Goal: Task Accomplishment & Management: Use online tool/utility

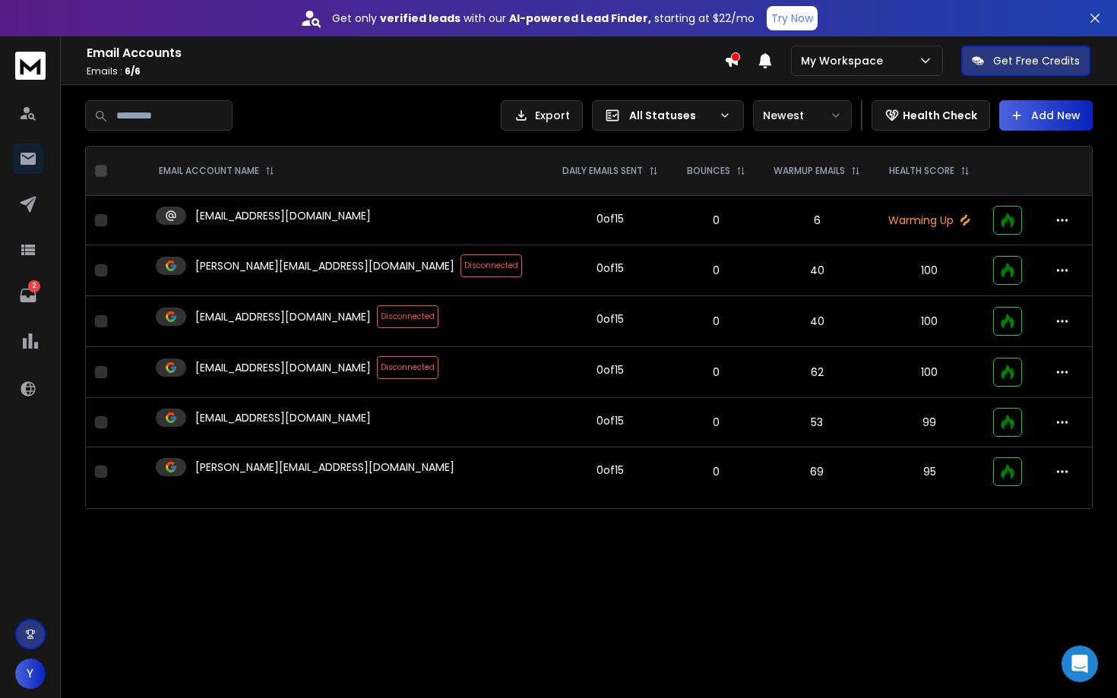
click at [377, 320] on span "Disconnected" at bounding box center [408, 316] width 62 height 23
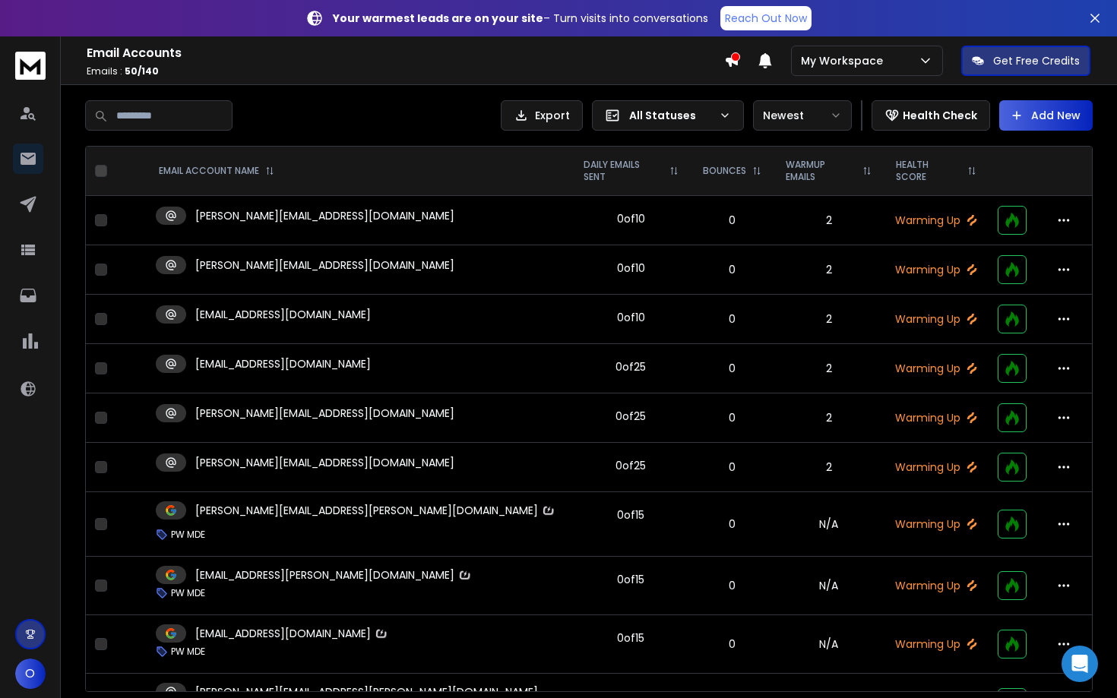
click at [653, 109] on p "All Statuses" at bounding box center [671, 115] width 84 height 15
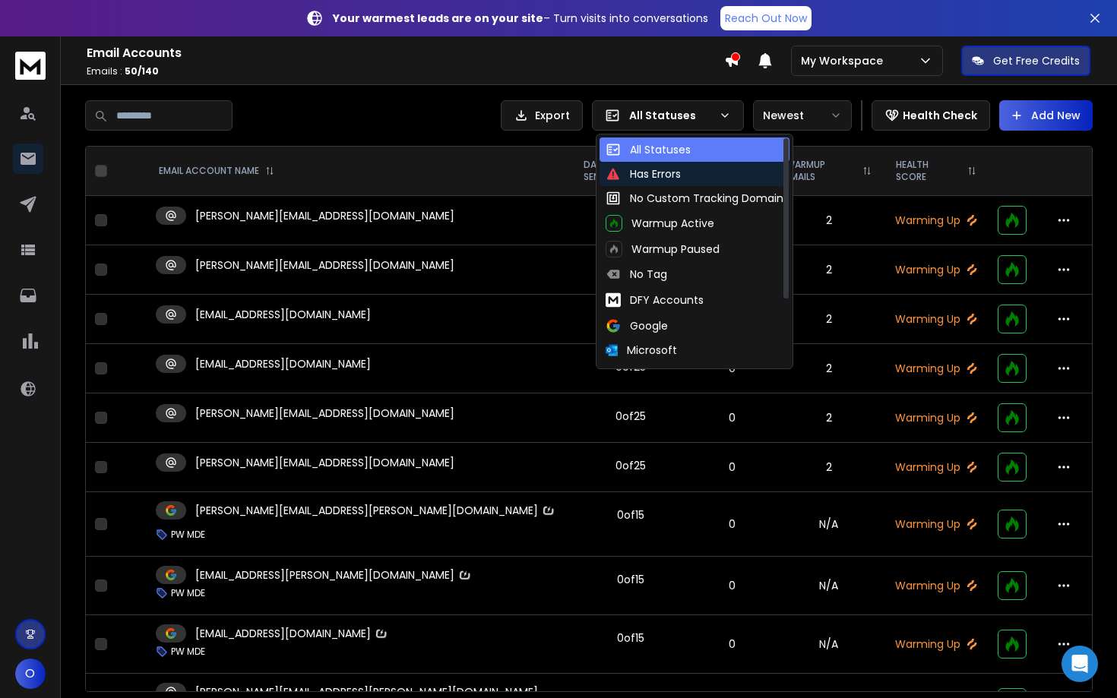
click at [668, 184] on div "Has Errors" at bounding box center [694, 174] width 190 height 24
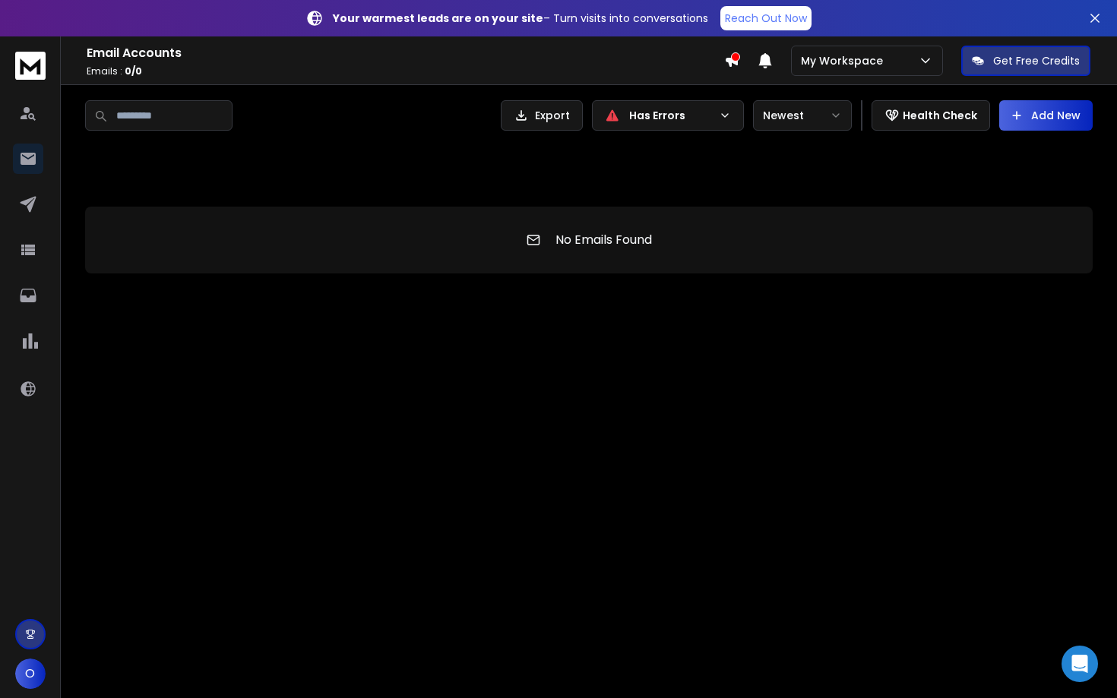
click at [640, 121] on p "Has Errors" at bounding box center [671, 115] width 84 height 15
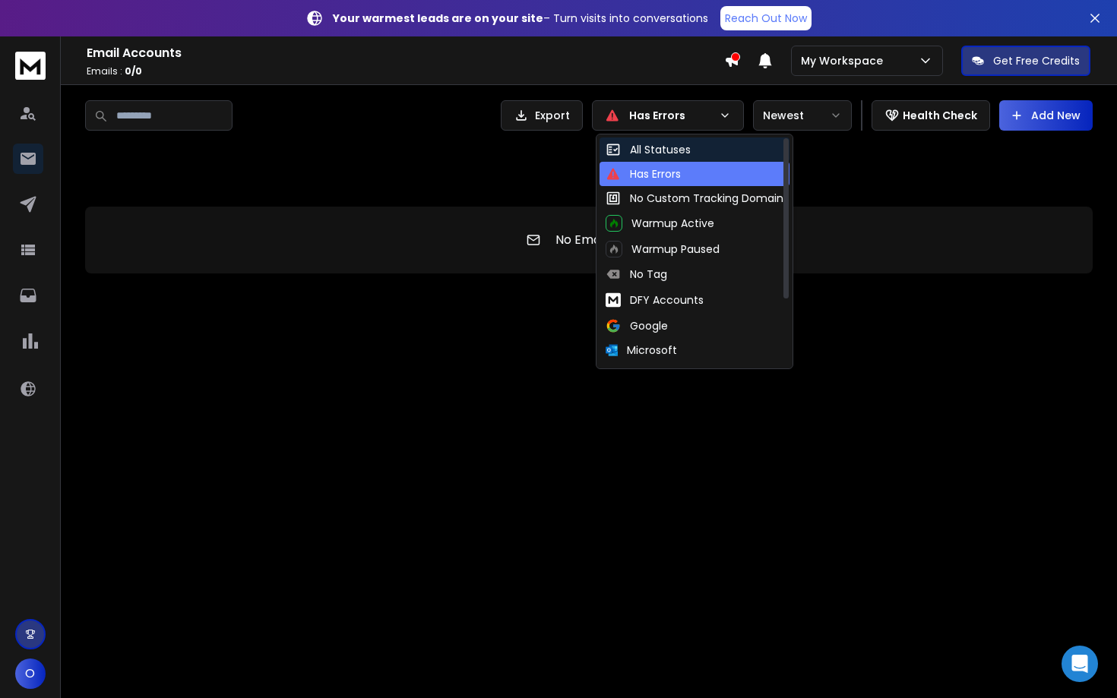
click at [646, 147] on div "All Statuses" at bounding box center [647, 149] width 85 height 15
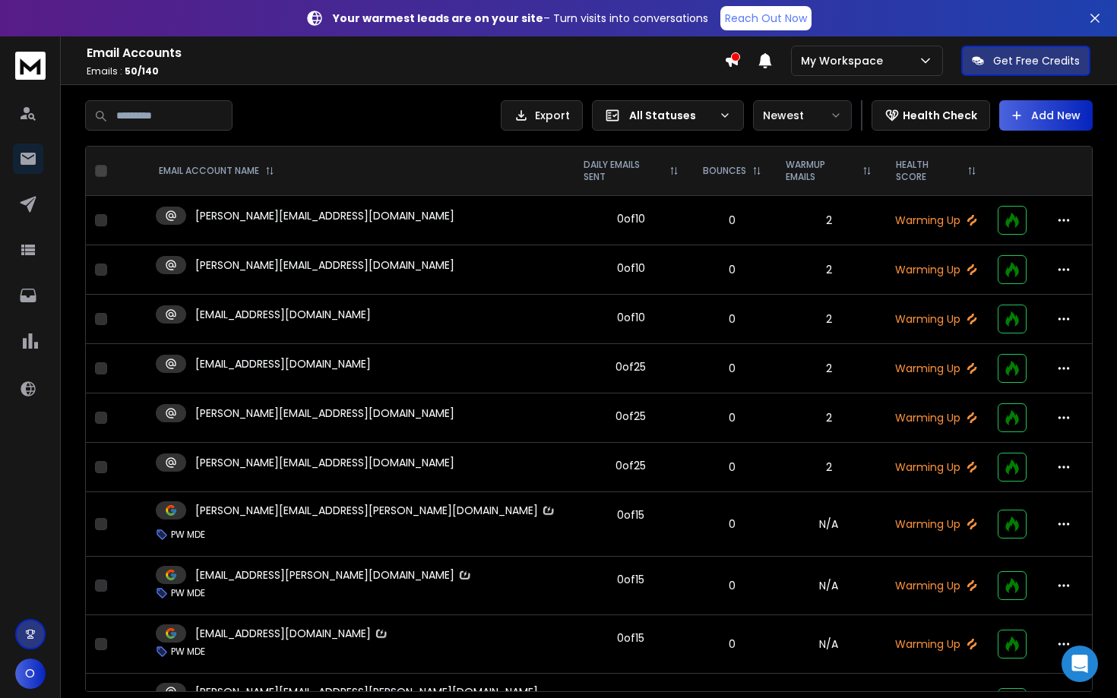
click at [864, 41] on div "Email Accounts Emails : 50 / 140 My Workspace Get Free Credits" at bounding box center [558, 60] width 1117 height 49
click at [849, 62] on p "My Workspace" at bounding box center [845, 60] width 88 height 15
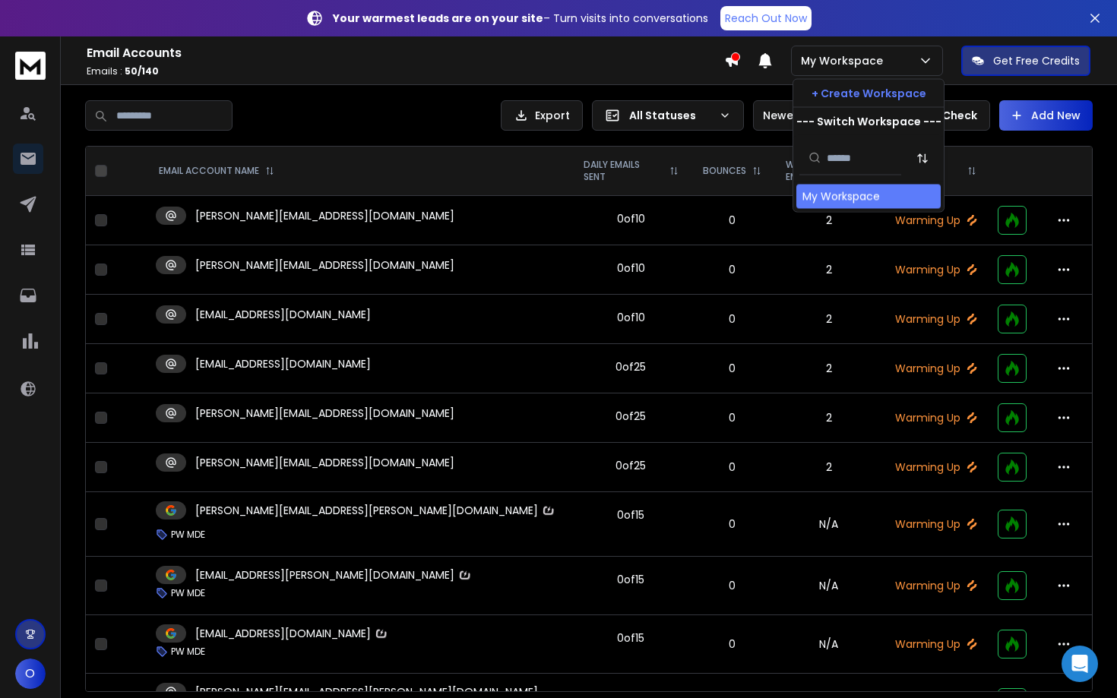
click at [571, 35] on div "Your warmest leads are on your site – Turn visits into conversations Reach Out …" at bounding box center [558, 18] width 1117 height 36
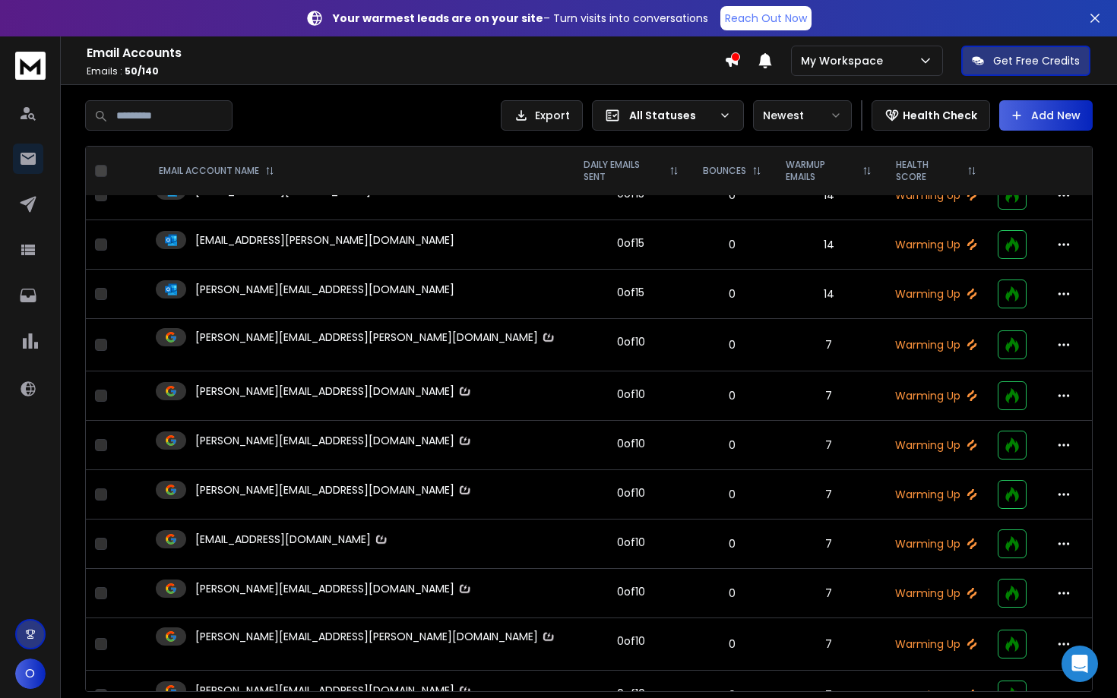
scroll to position [795, 0]
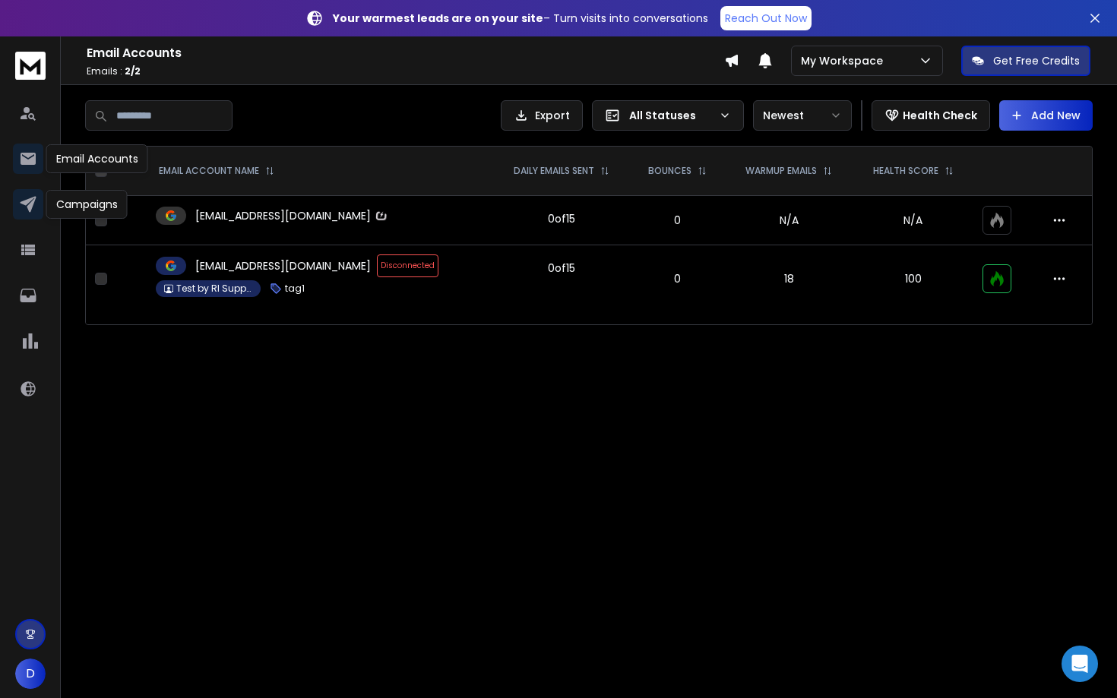
click at [22, 209] on icon at bounding box center [28, 204] width 18 height 18
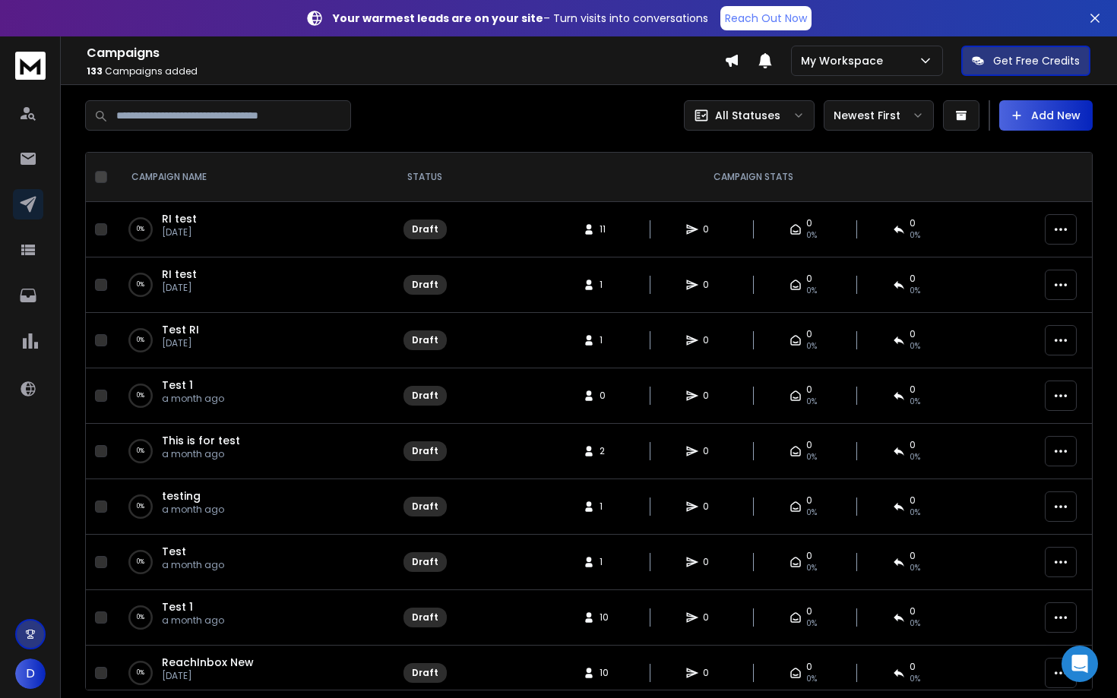
click at [197, 220] on h1 "RI test" at bounding box center [179, 218] width 35 height 15
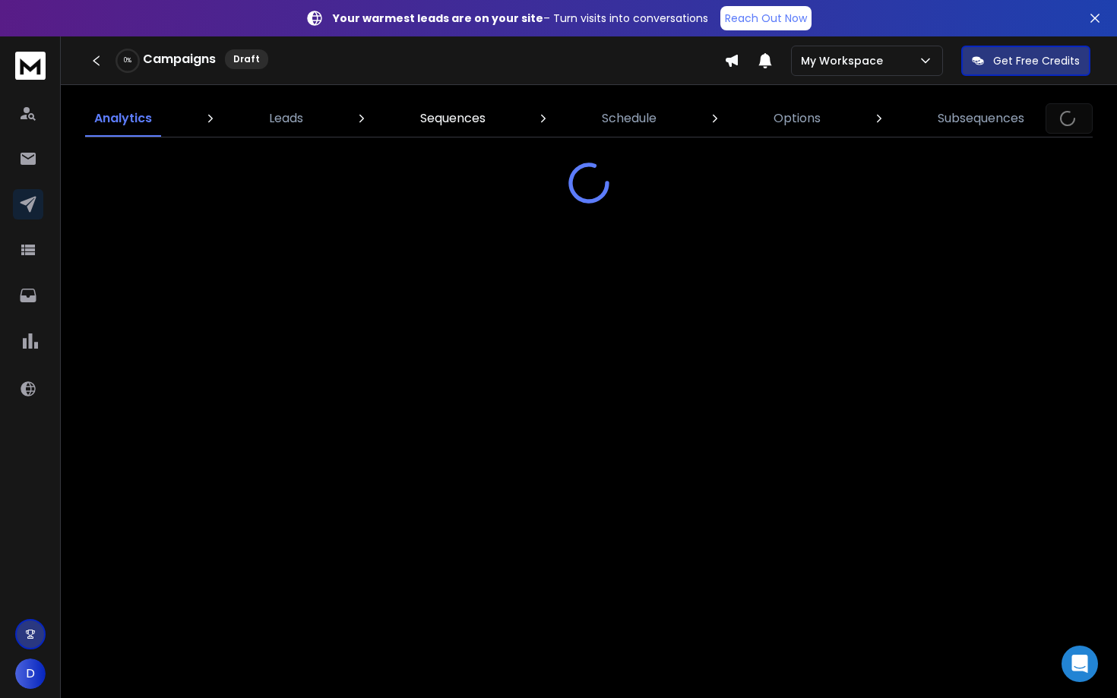
click at [420, 115] on p "Sequences" at bounding box center [452, 118] width 65 height 18
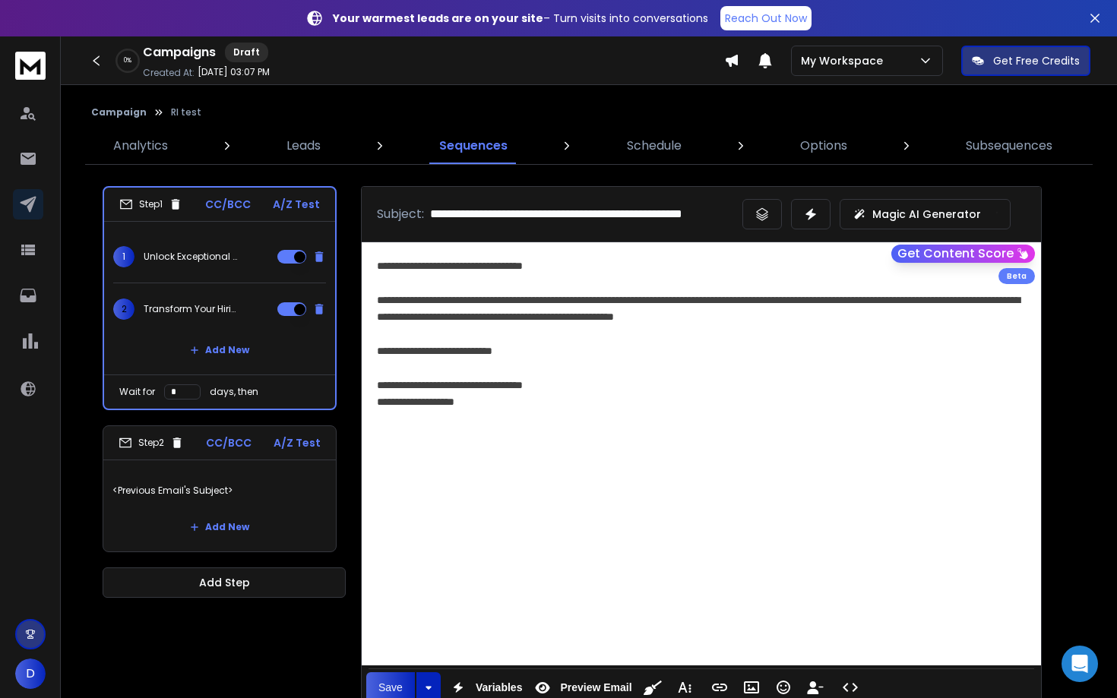
scroll to position [33, 0]
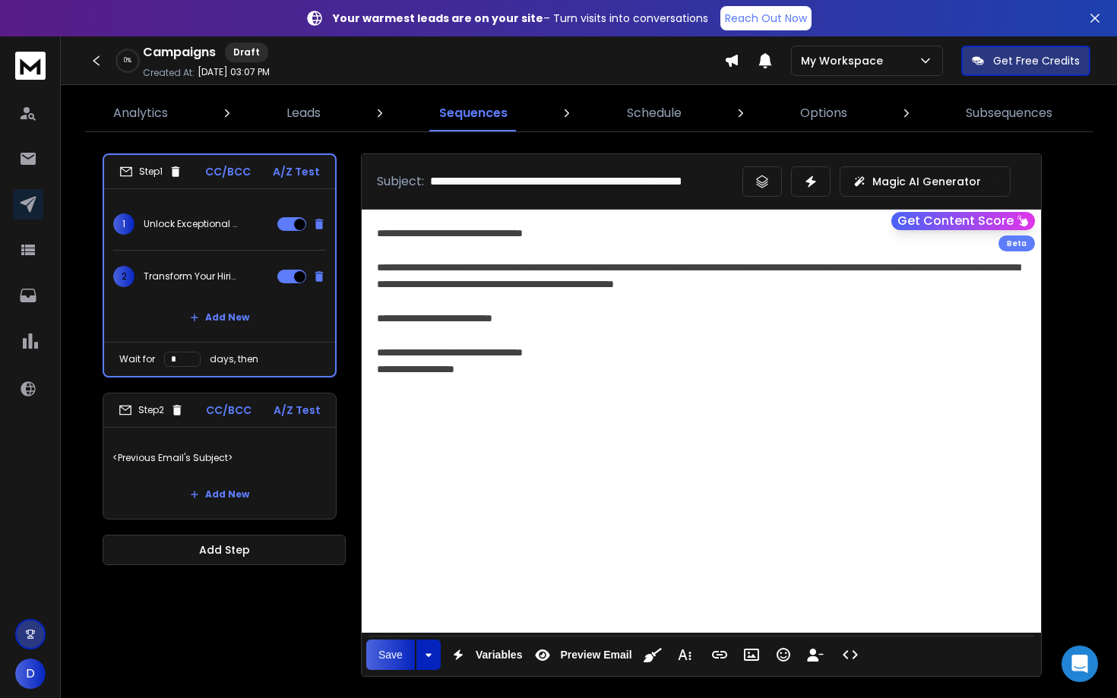
click at [418, 236] on div "**********" at bounding box center [701, 233] width 649 height 17
drag, startPoint x: 416, startPoint y: 234, endPoint x: 372, endPoint y: 234, distance: 44.1
click at [372, 234] on div "**********" at bounding box center [701, 419] width 679 height 419
click at [400, 253] on div at bounding box center [701, 250] width 649 height 17
click at [951, 179] on p "Magic AI Generator" at bounding box center [926, 181] width 109 height 15
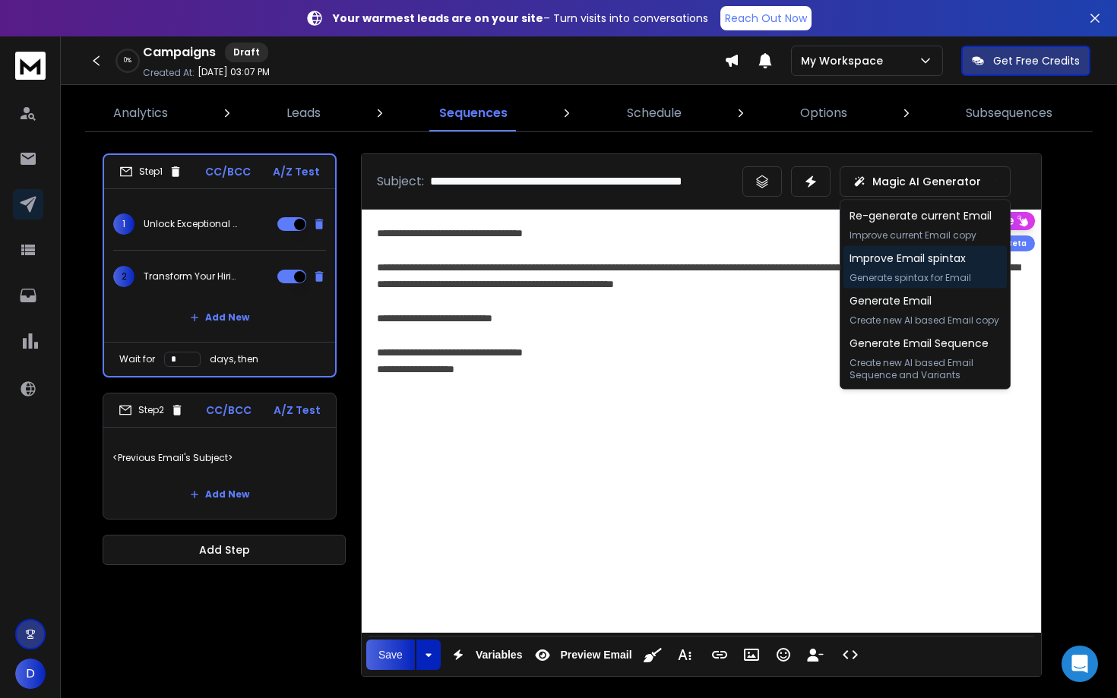
click at [893, 264] on h1 "Improve Email spintax" at bounding box center [910, 258] width 122 height 15
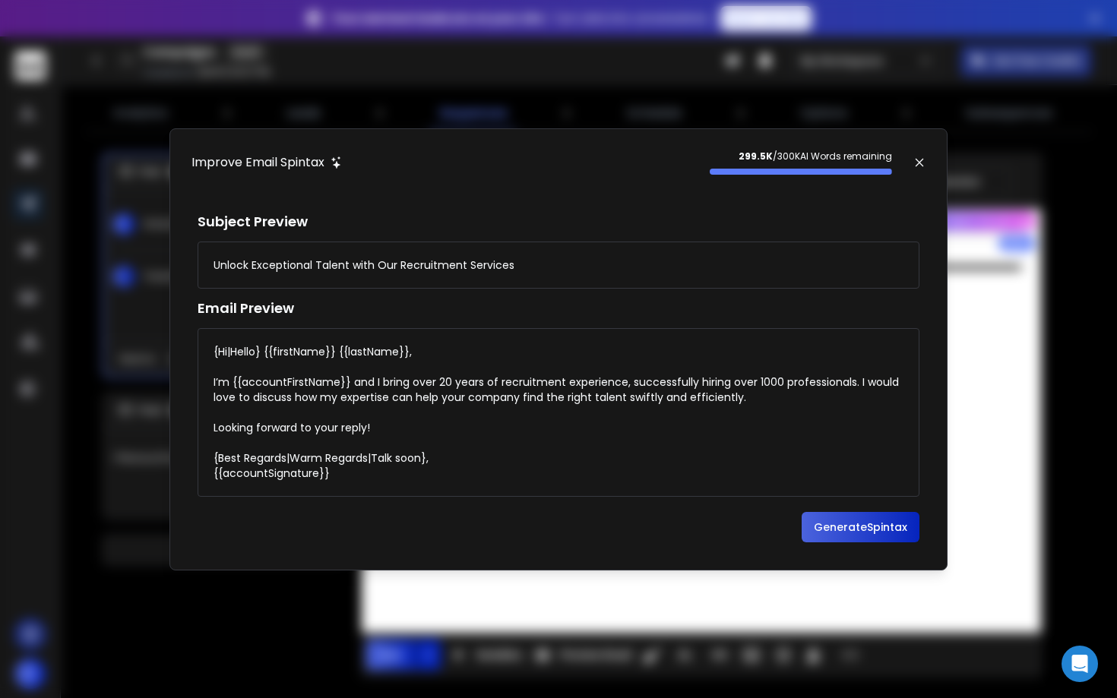
click at [920, 160] on icon at bounding box center [919, 162] width 8 height 8
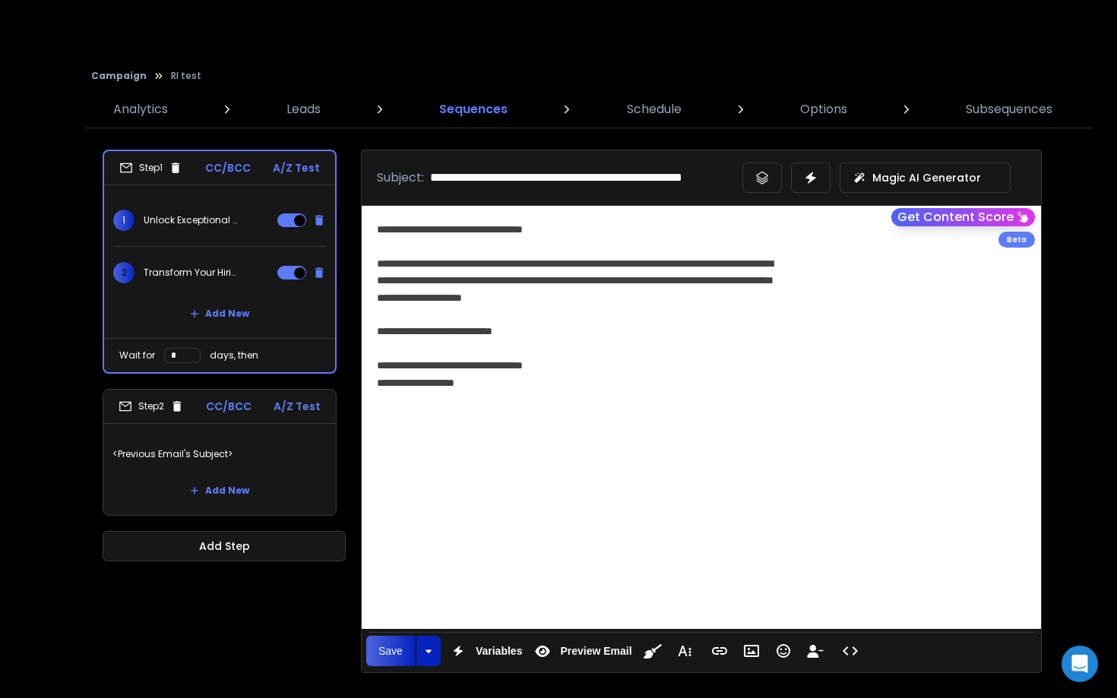
scroll to position [0, 0]
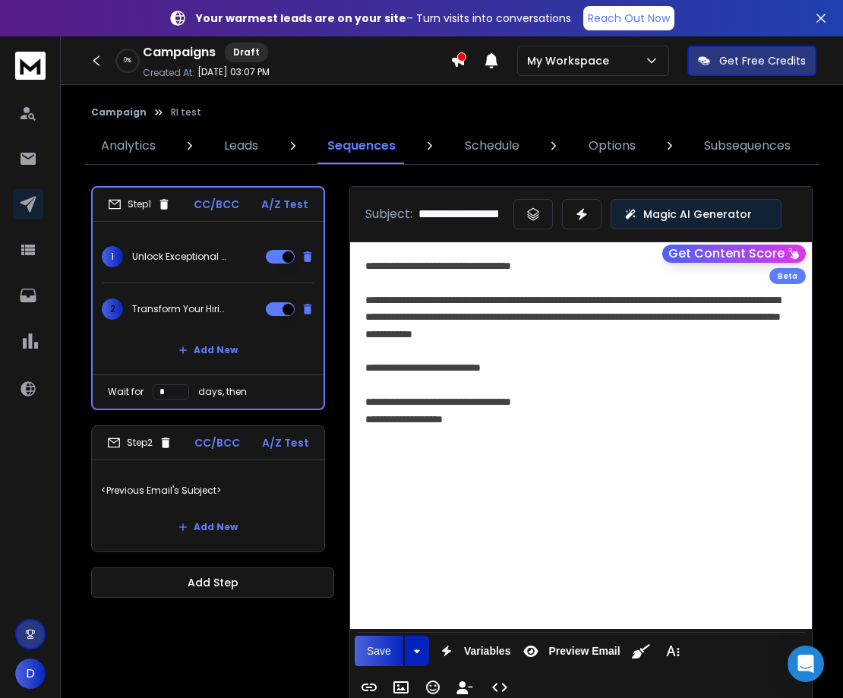
click at [716, 207] on p "Magic AI Generator" at bounding box center [697, 214] width 109 height 15
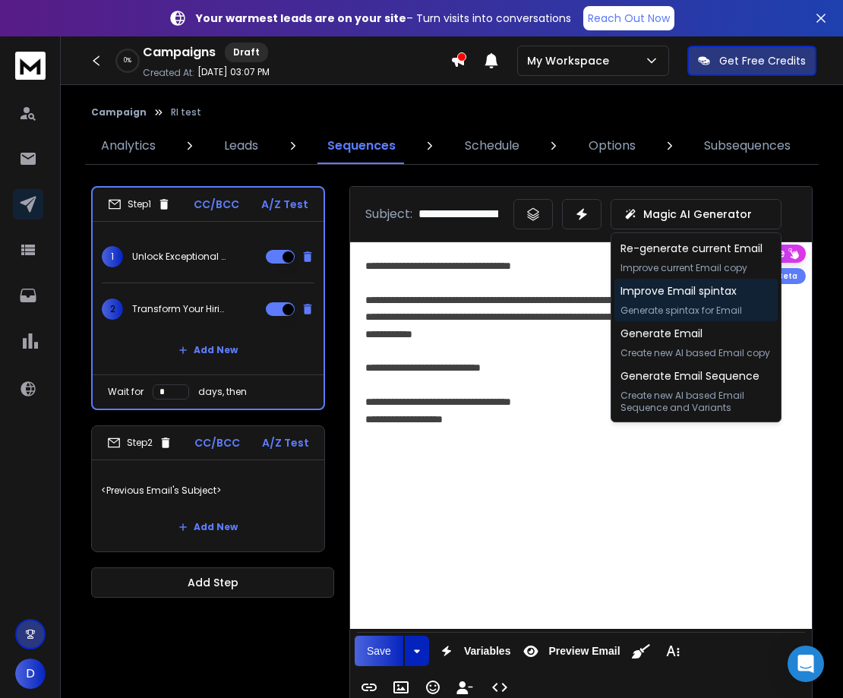
click at [676, 294] on h1 "Improve Email spintax" at bounding box center [682, 290] width 122 height 15
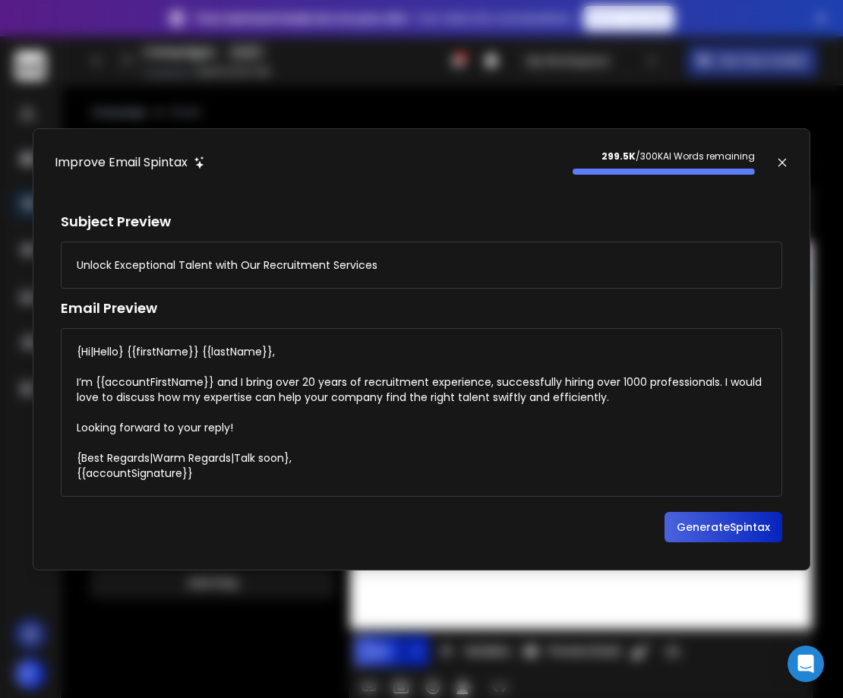
click at [687, 520] on button "Generate Spintax" at bounding box center [724, 527] width 118 height 30
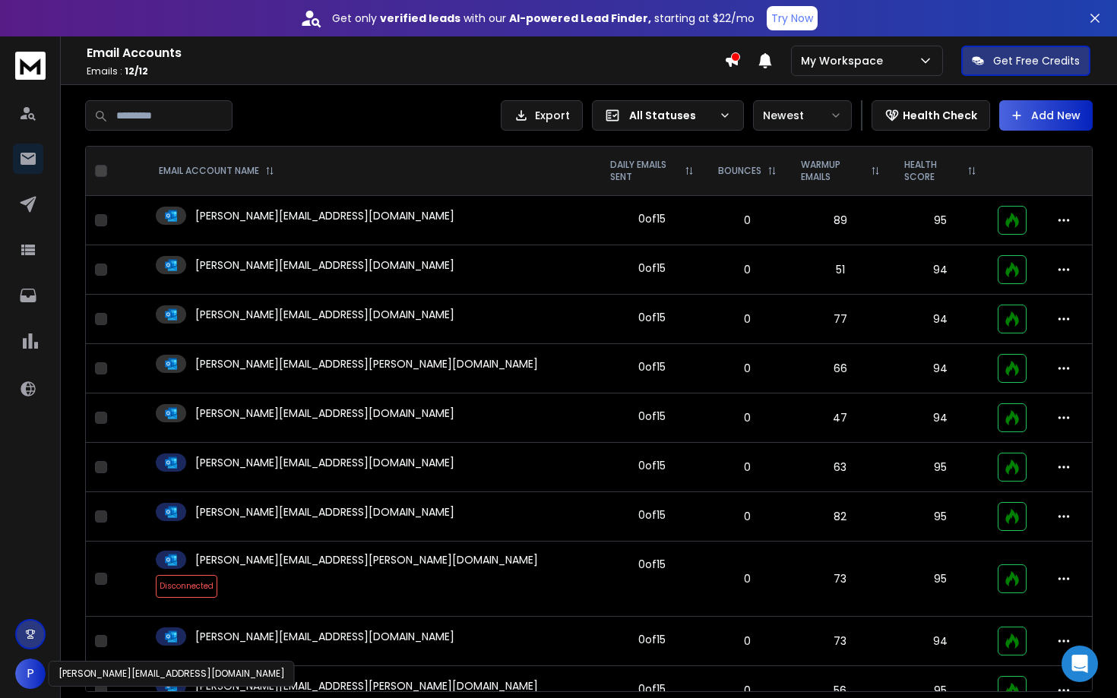
click at [25, 679] on span "P" at bounding box center [30, 674] width 30 height 30
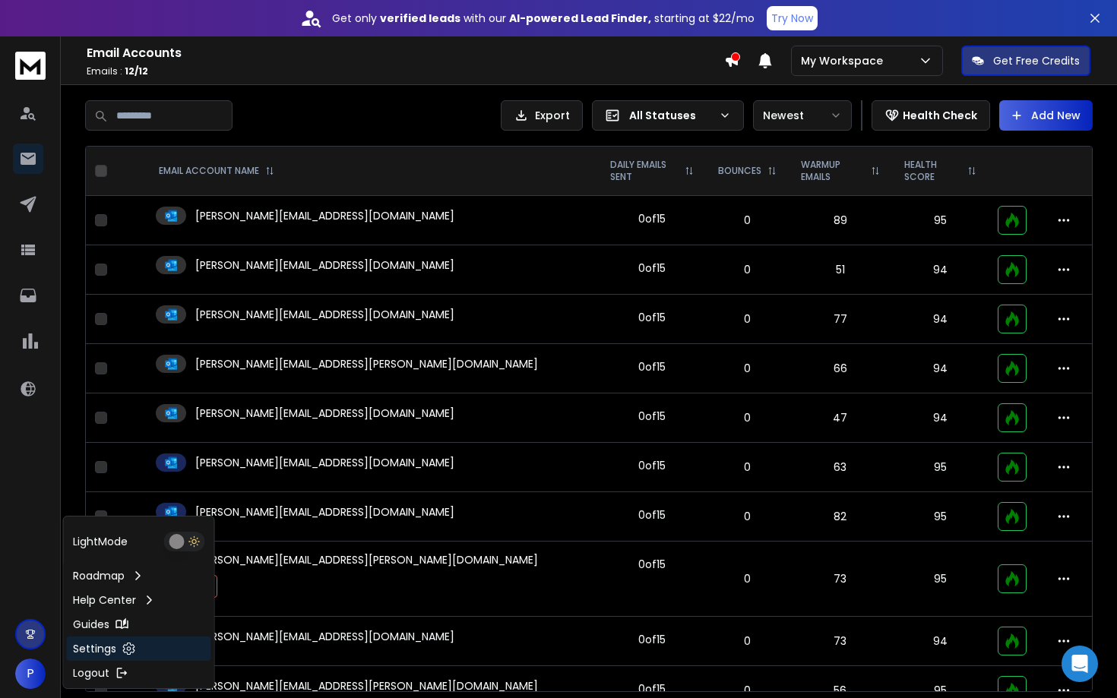
click at [105, 653] on p "Settings" at bounding box center [94, 648] width 43 height 15
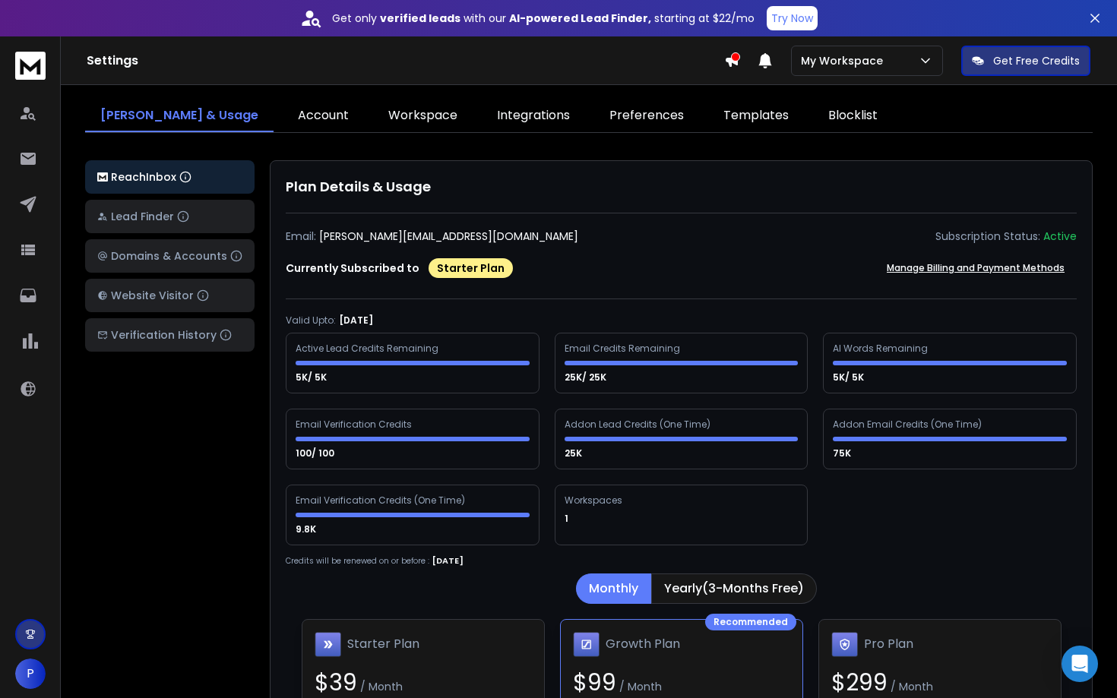
click at [138, 213] on button "Lead Finder" at bounding box center [169, 216] width 169 height 33
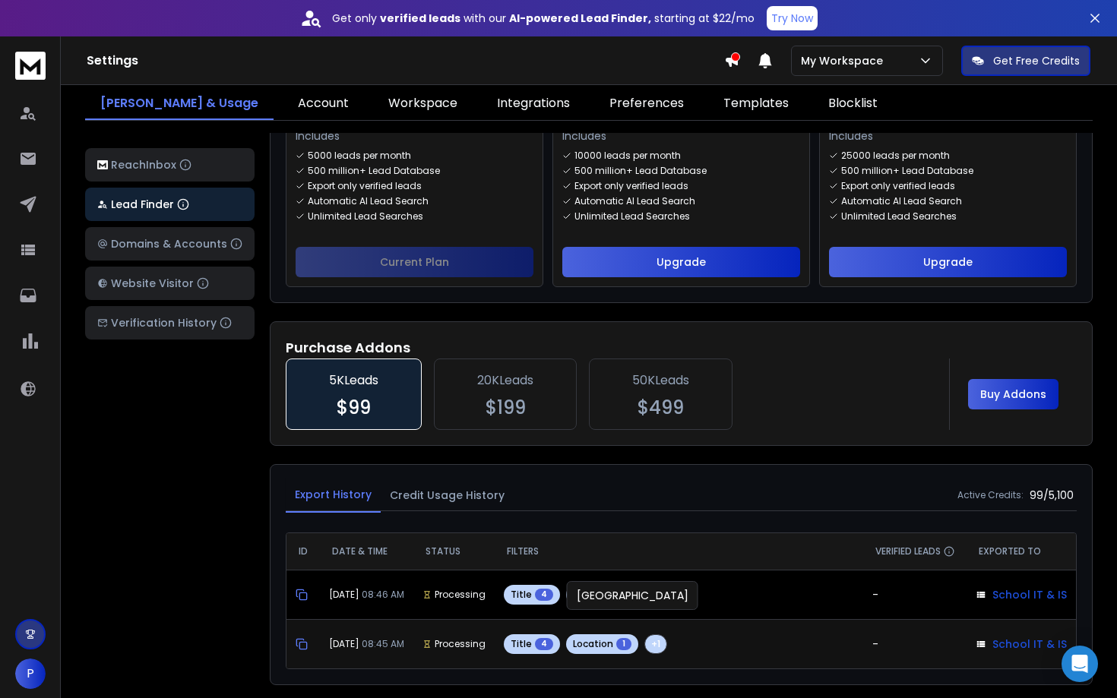
scroll to position [381, 0]
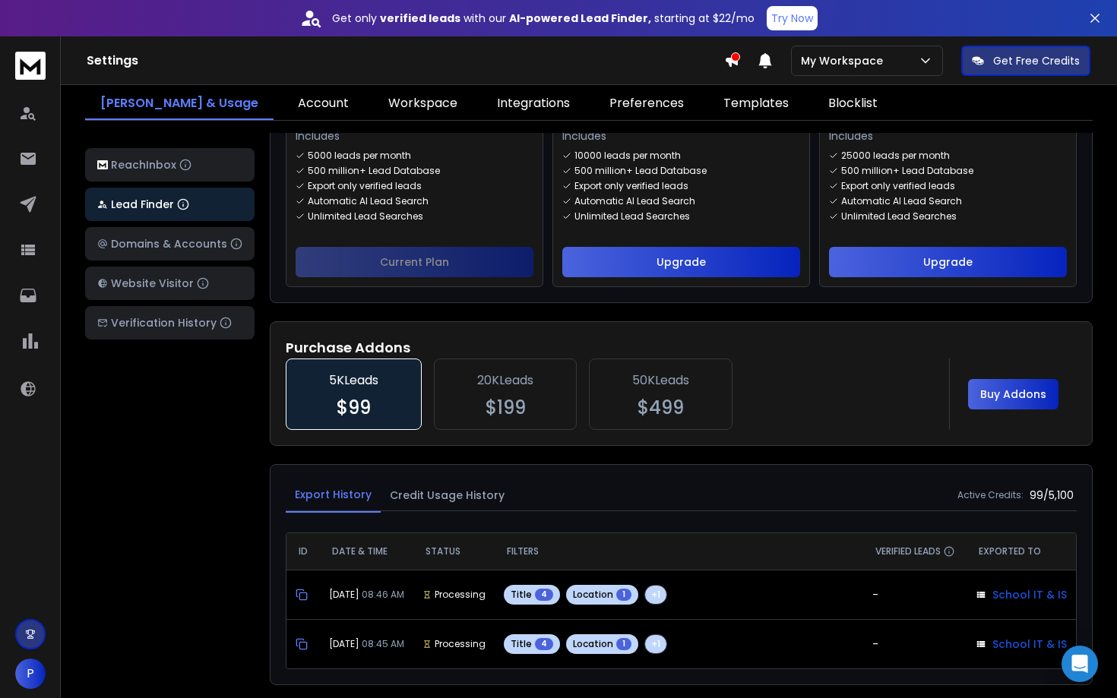
click at [421, 501] on div "Export History Credit Usage History Active Credits: 99 / 5,100 ID DATE & TIME S…" at bounding box center [681, 574] width 791 height 189
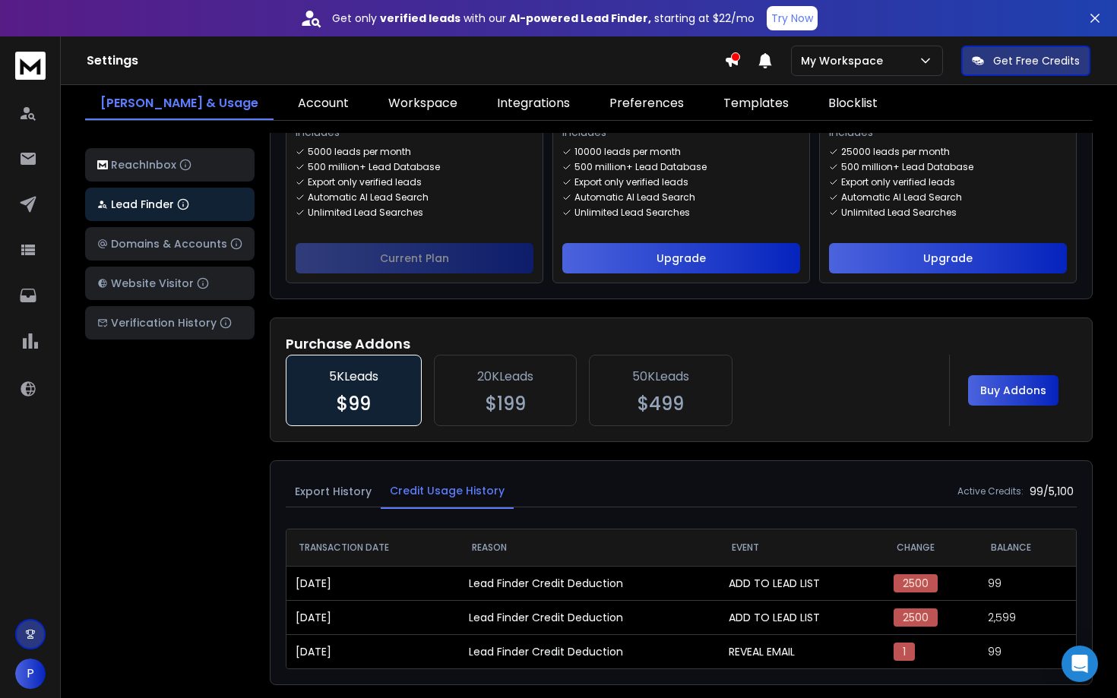
scroll to position [384, 0]
click at [305, 504] on div "Export History Credit Usage History Active Credits: 99 / 5,100 Transaction Date…" at bounding box center [681, 572] width 791 height 193
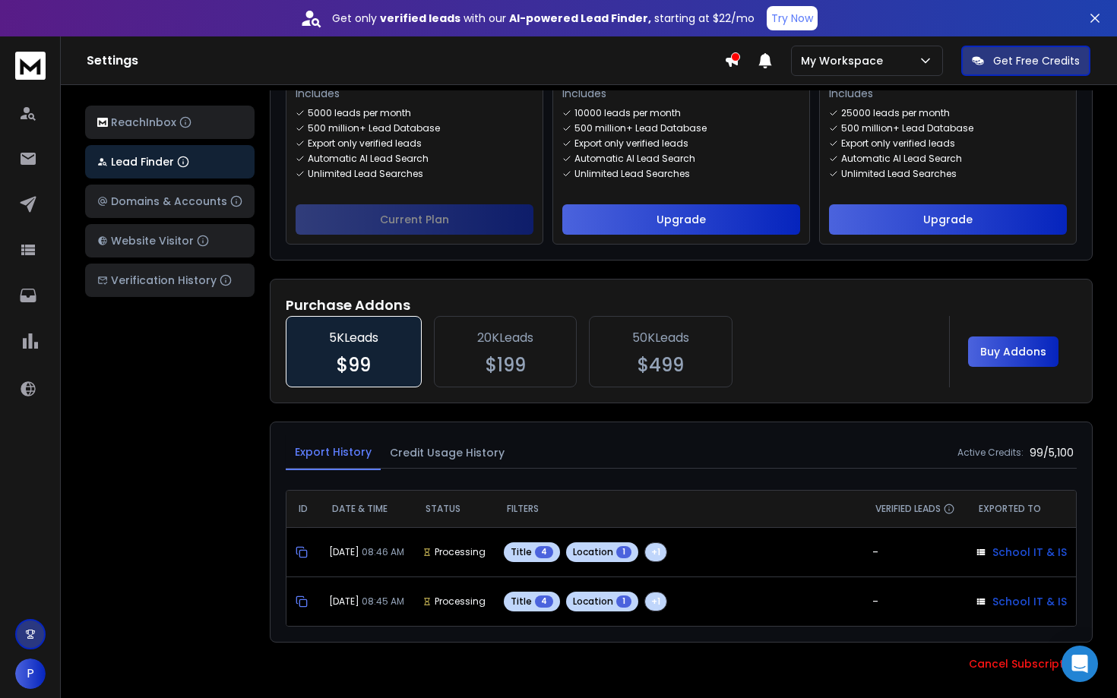
scroll to position [63, 0]
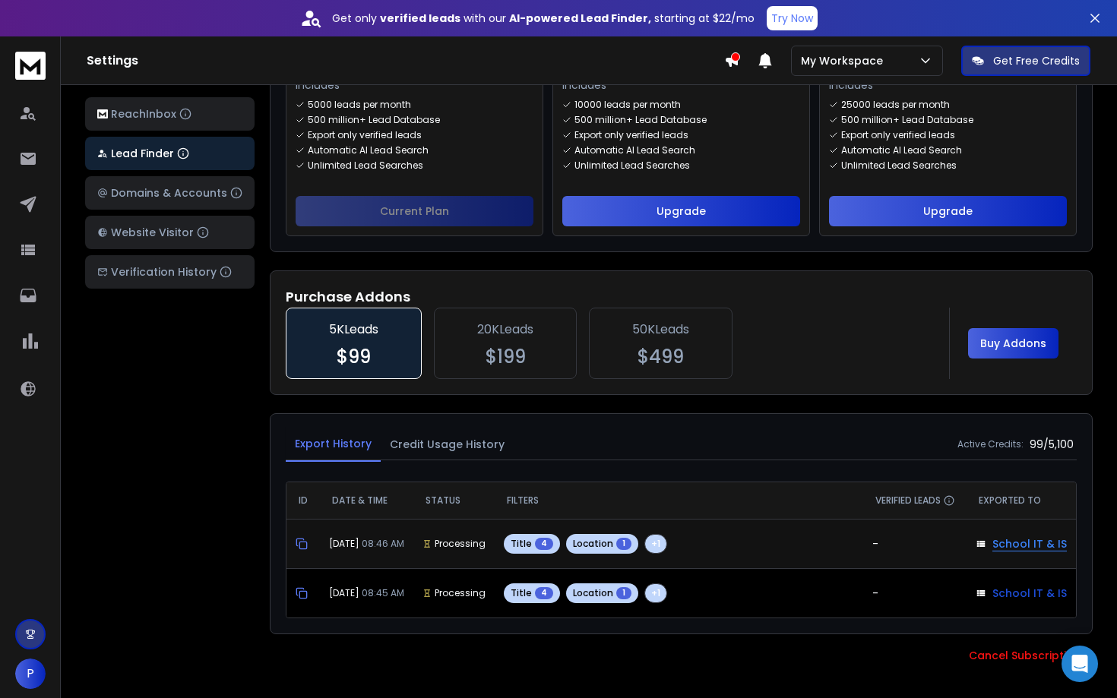
click at [1024, 540] on p "School IT & IS" at bounding box center [1029, 543] width 74 height 15
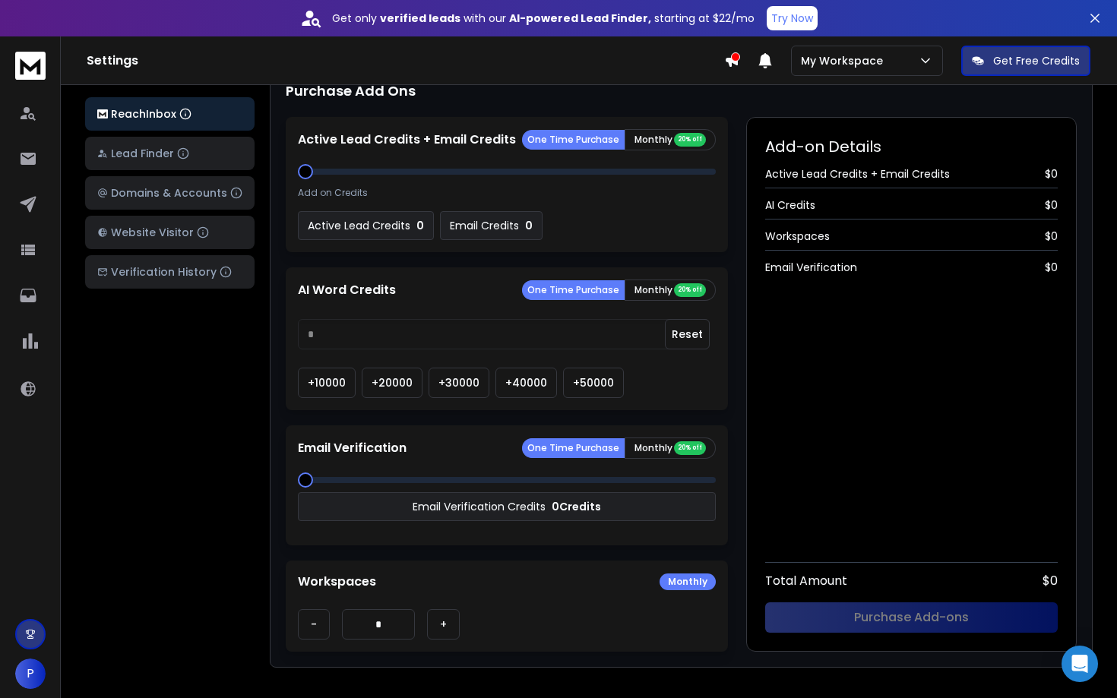
scroll to position [866, 0]
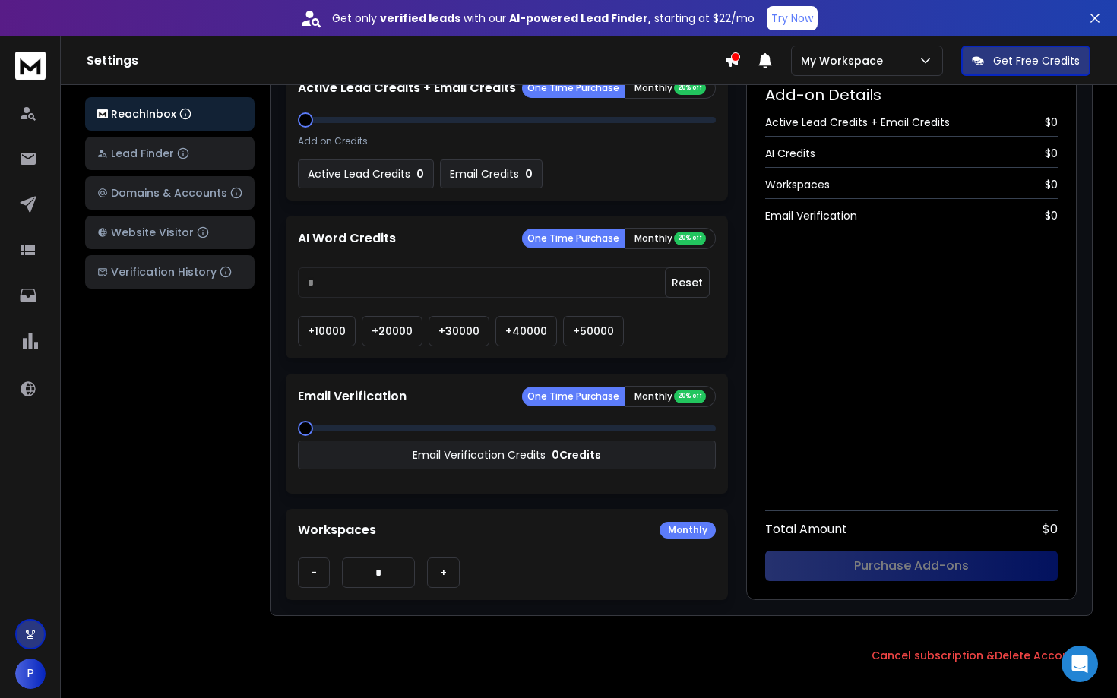
click at [181, 166] on button "Lead Finder" at bounding box center [169, 153] width 169 height 33
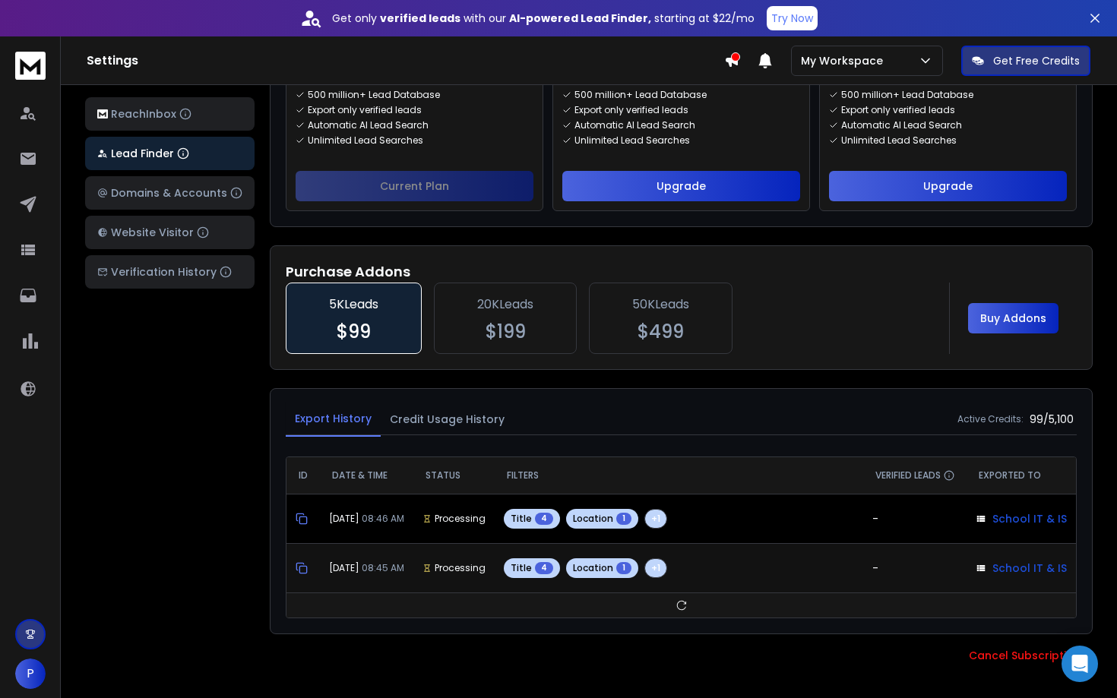
scroll to position [381, 0]
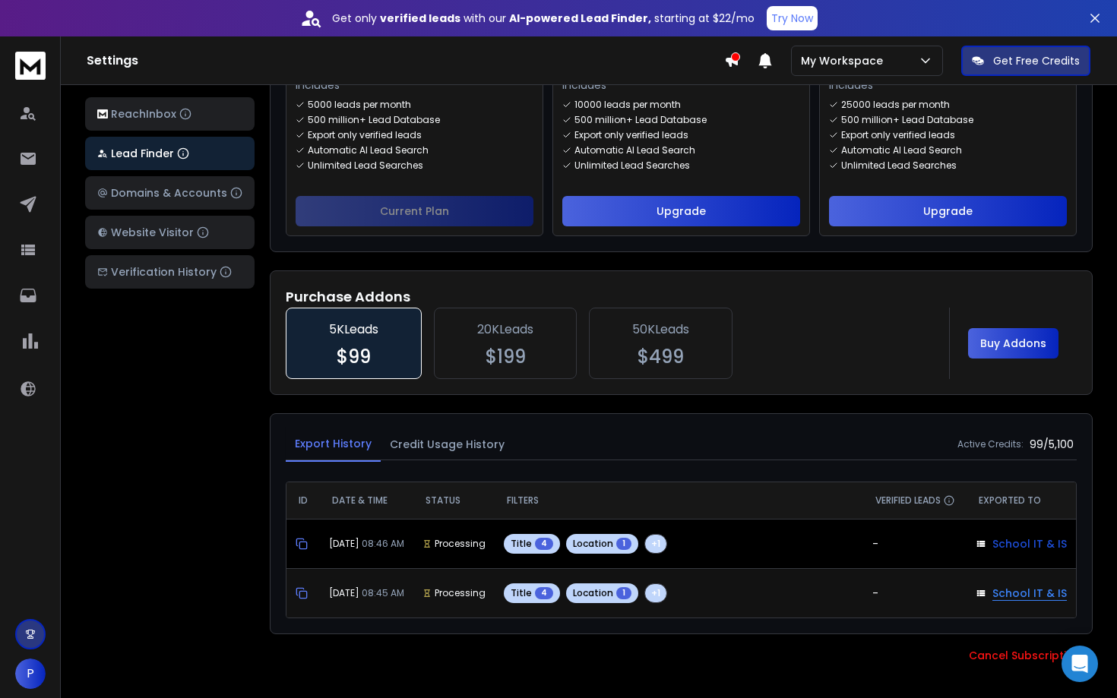
click at [1024, 599] on p "School IT & IS" at bounding box center [1029, 593] width 74 height 15
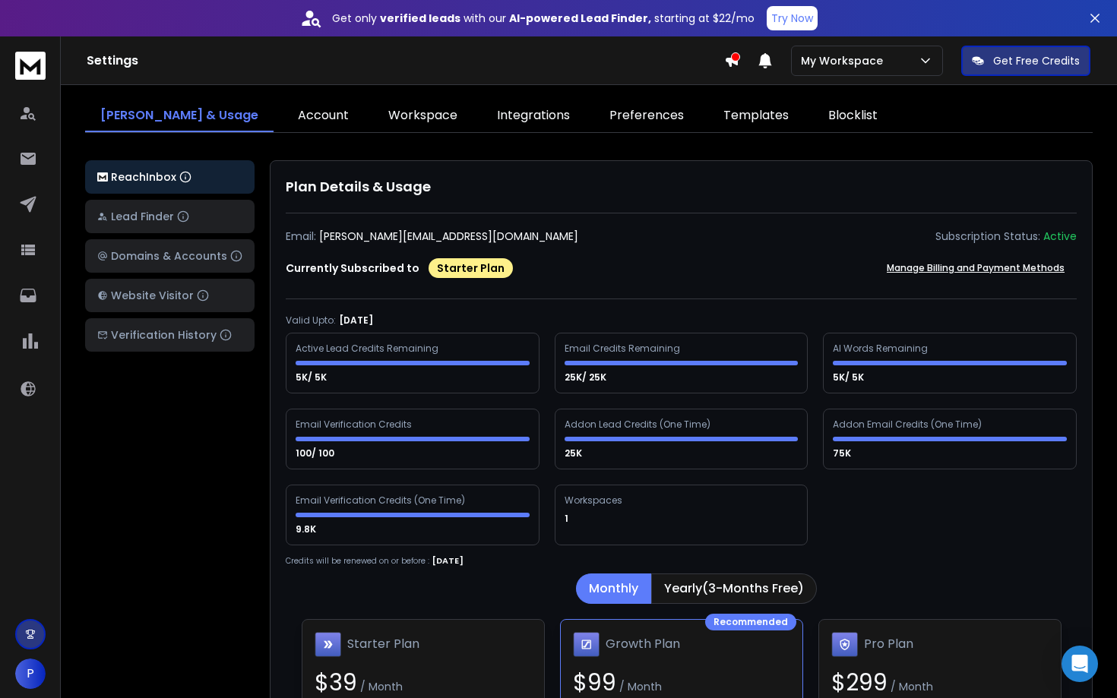
scroll to position [63, 0]
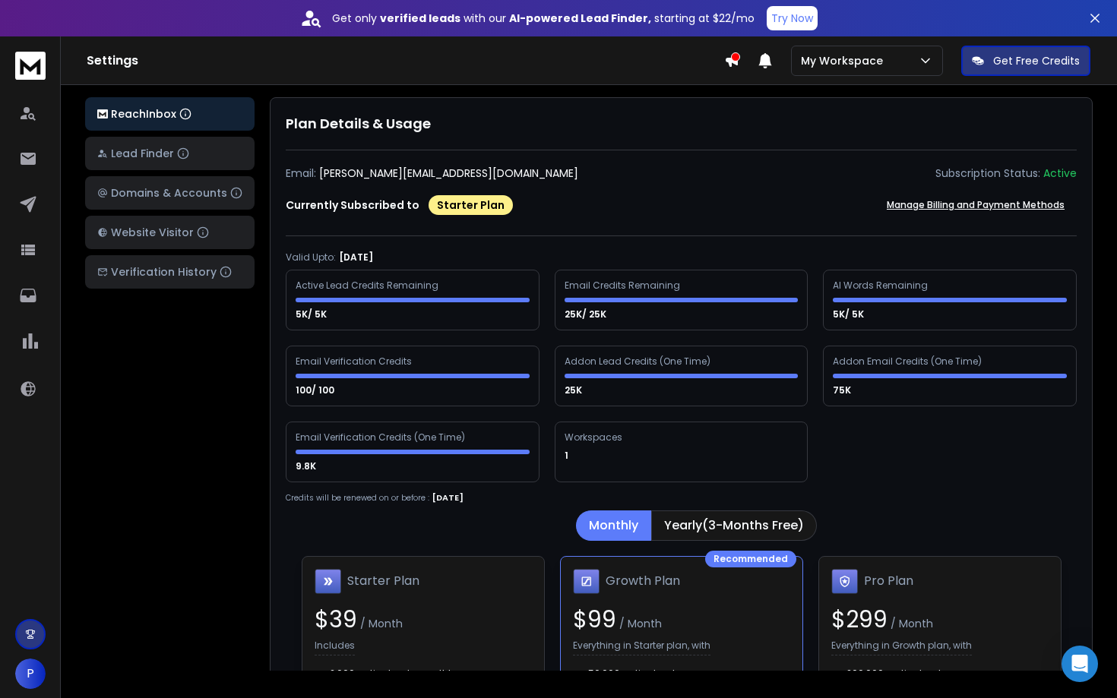
click at [146, 150] on button "Lead Finder" at bounding box center [169, 153] width 169 height 33
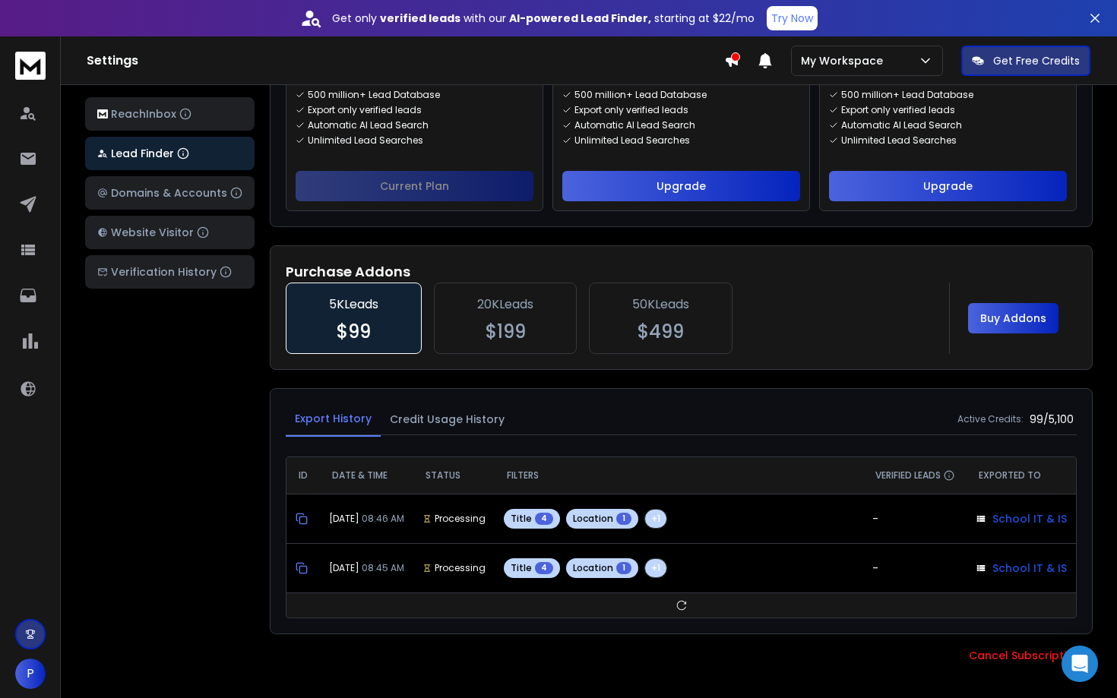
scroll to position [381, 0]
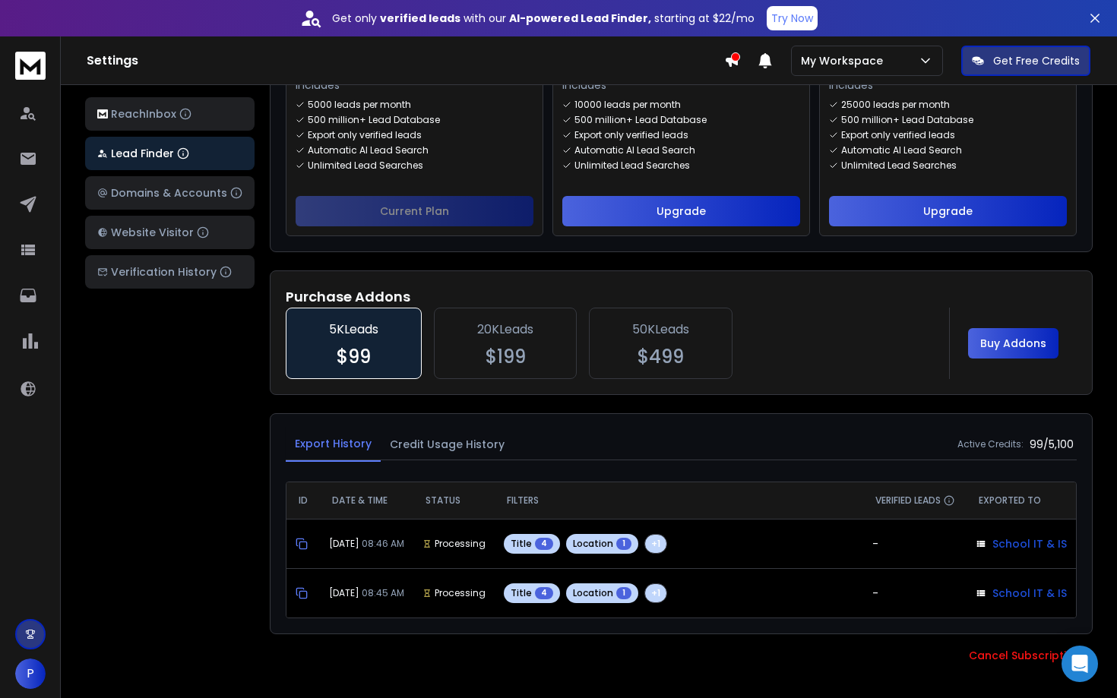
click at [445, 452] on div "Export History Credit Usage History Active Credits: 99 / 5,100 ID DATE & TIME S…" at bounding box center [681, 523] width 791 height 189
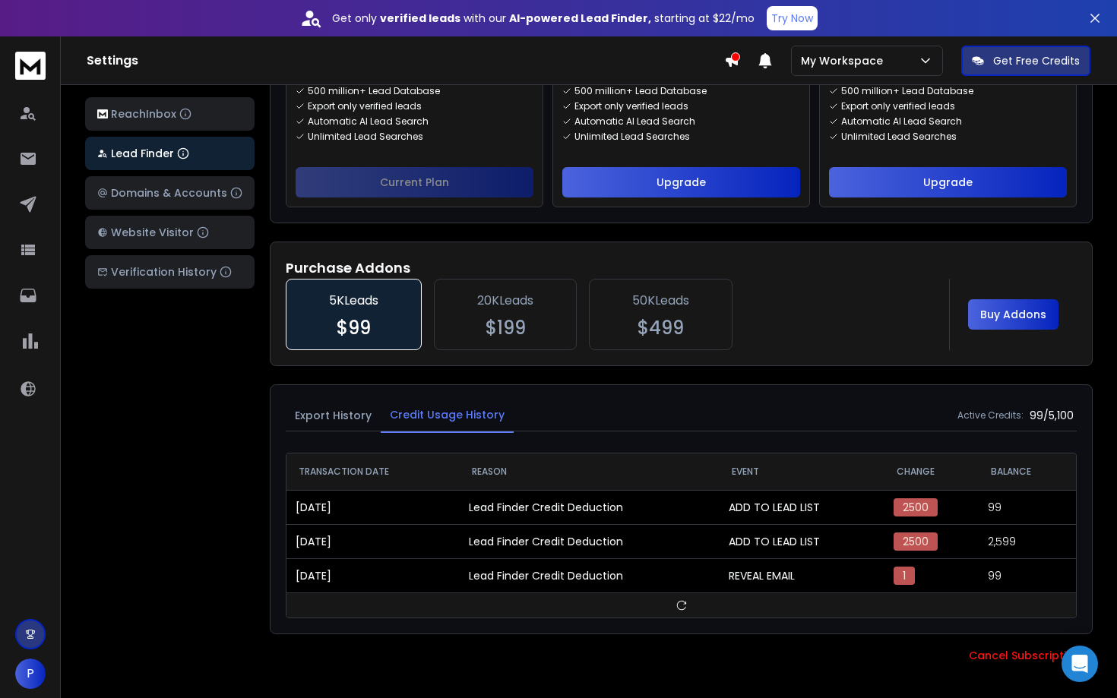
scroll to position [384, 0]
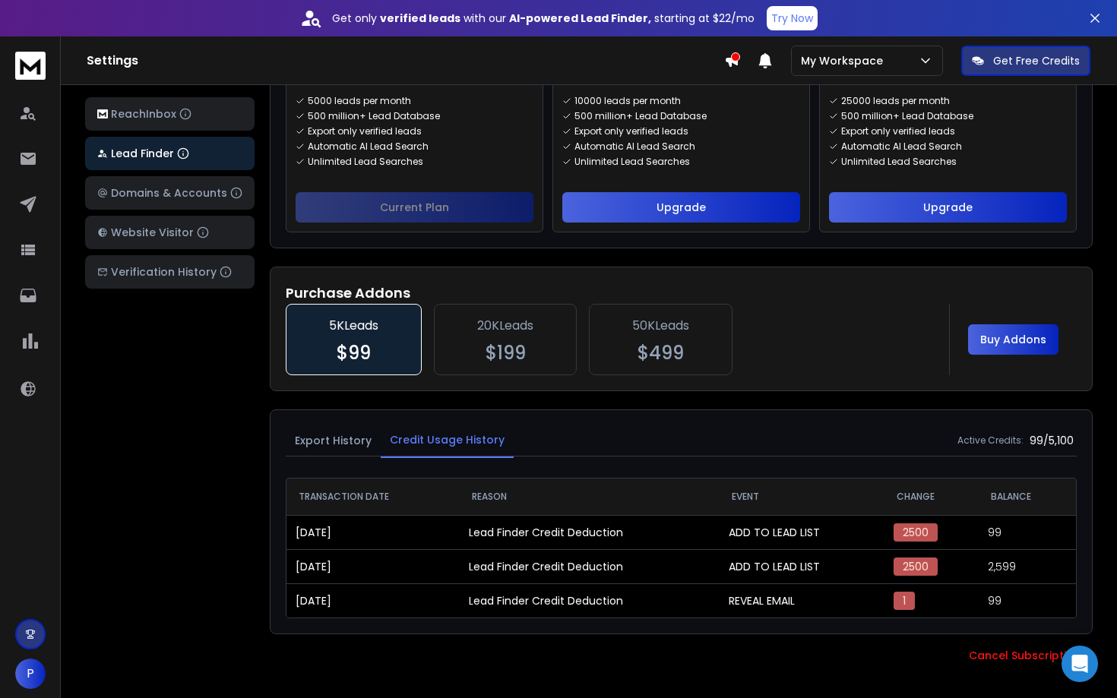
click at [368, 420] on div "Export History Credit Usage History Active Credits: 99 / 5,100 Transaction Date…" at bounding box center [681, 521] width 823 height 225
click at [353, 438] on button "Export History" at bounding box center [333, 440] width 95 height 33
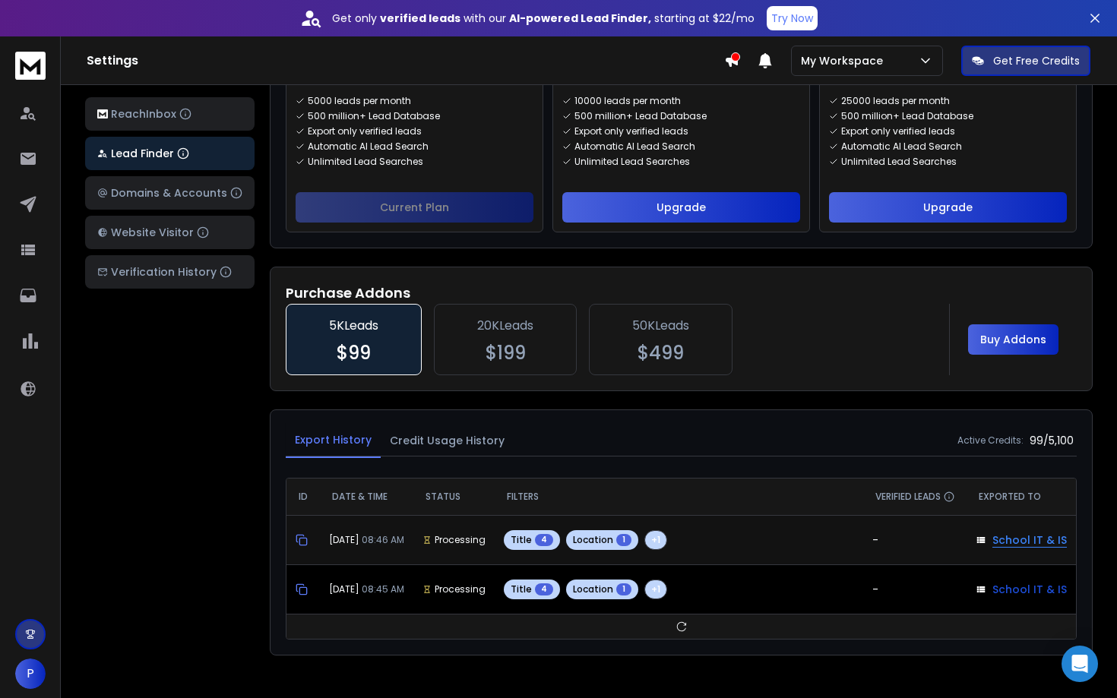
scroll to position [381, 0]
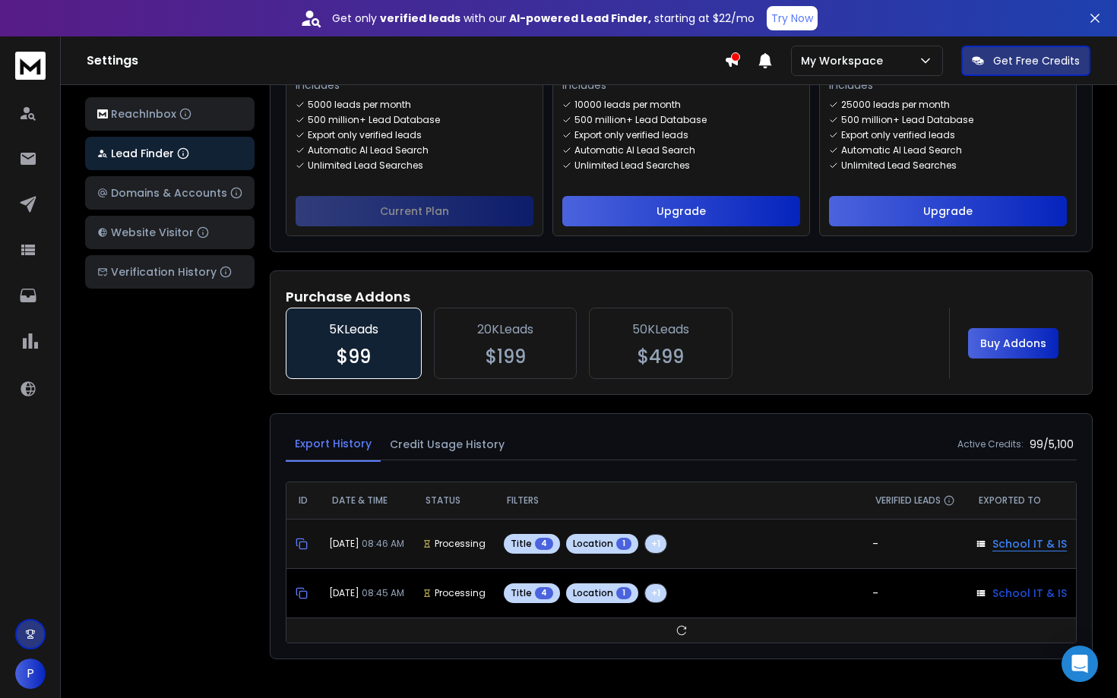
click at [1000, 533] on button "School IT & IS" at bounding box center [1020, 544] width 91 height 30
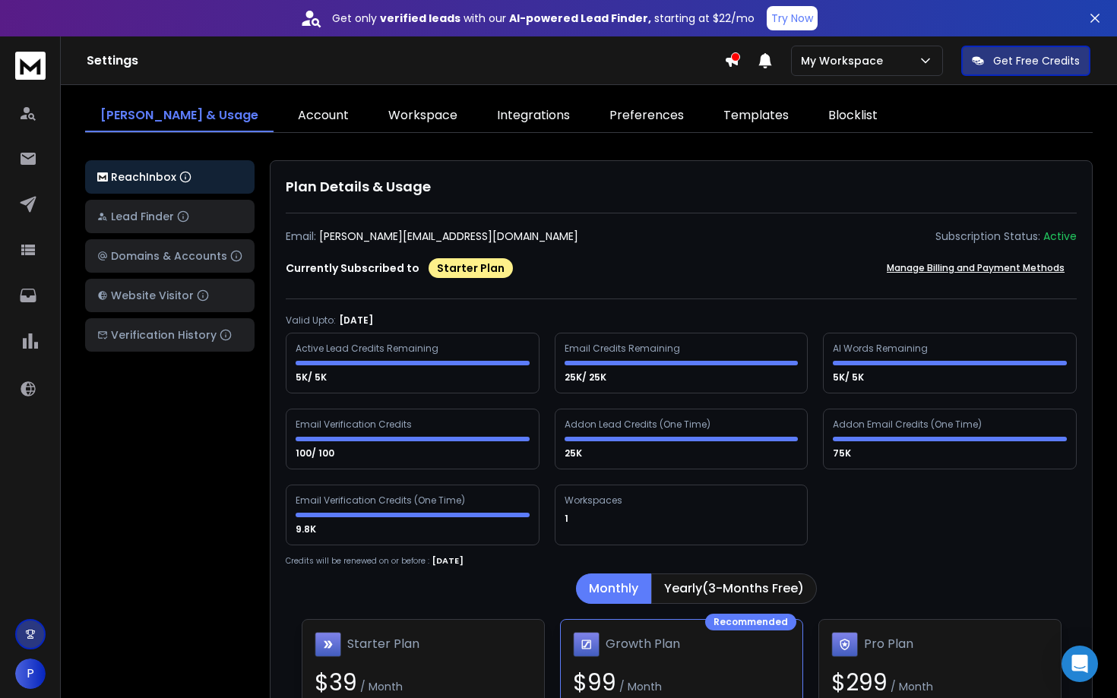
scroll to position [63, 0]
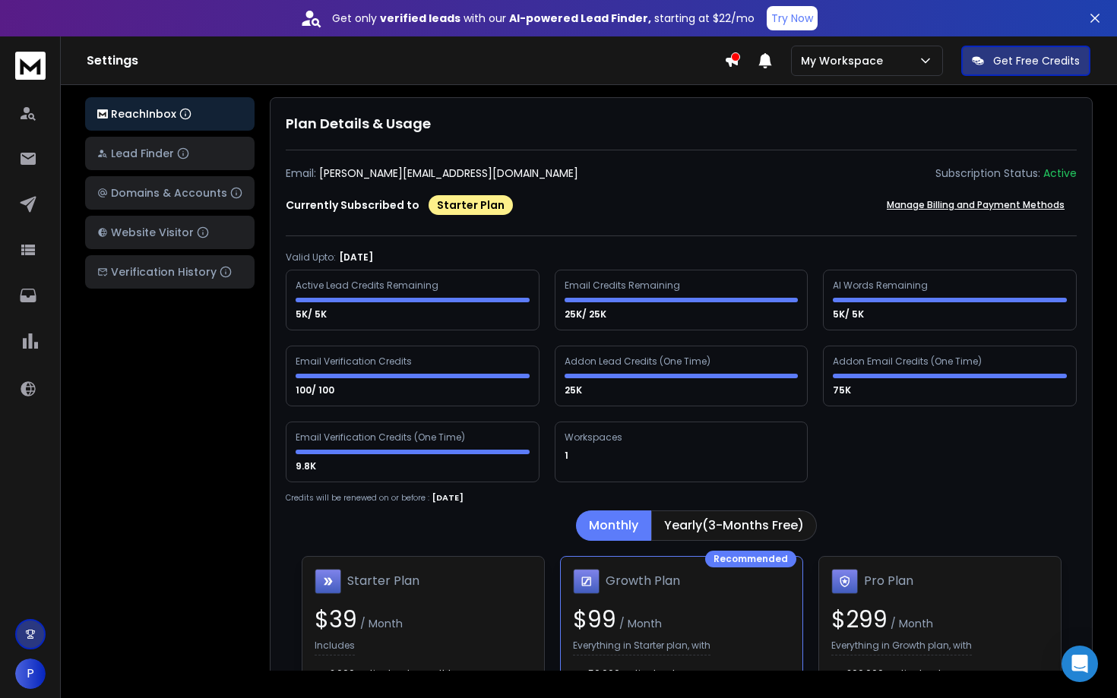
click at [185, 163] on button "Lead Finder" at bounding box center [169, 153] width 169 height 33
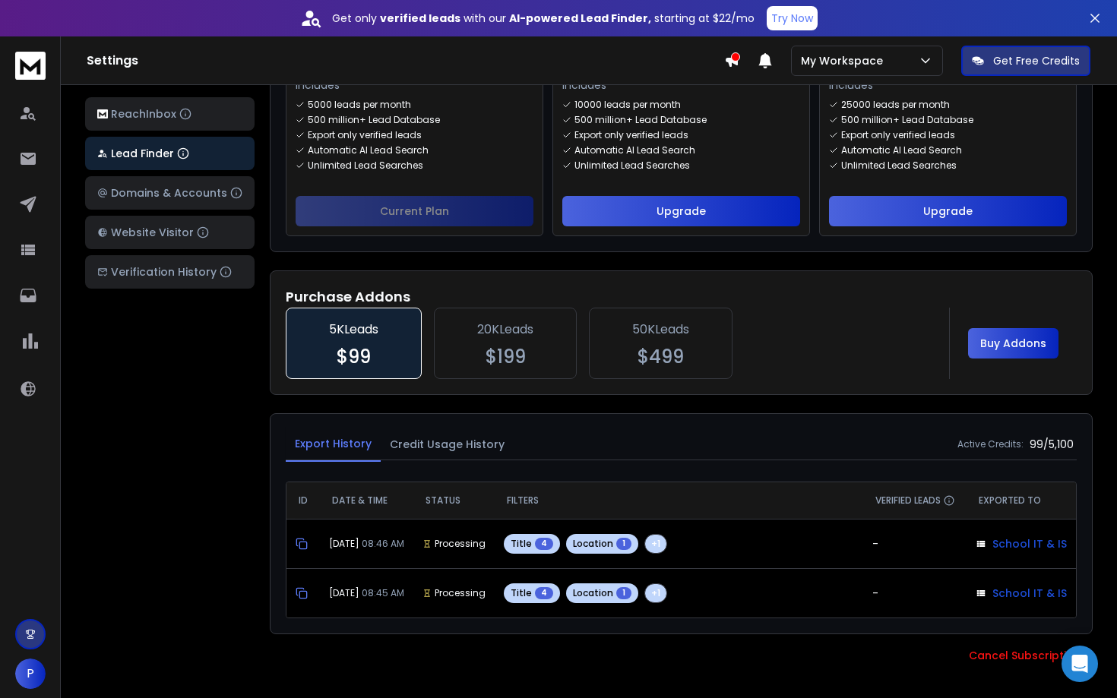
scroll to position [381, 0]
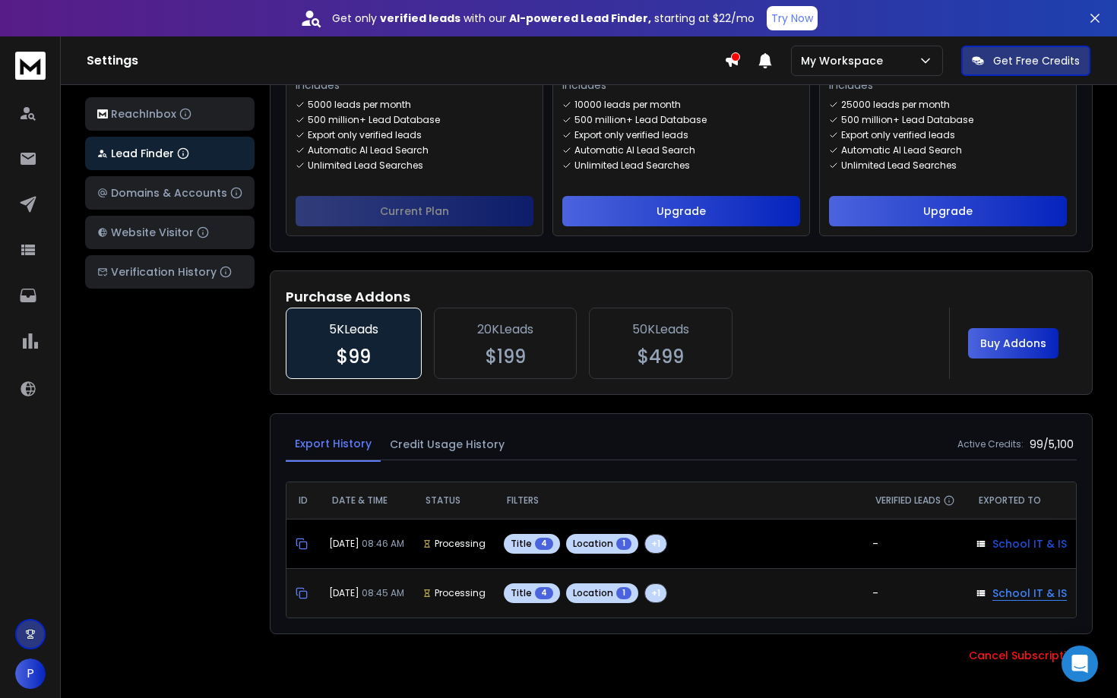
click at [1018, 589] on p "School IT & IS" at bounding box center [1029, 593] width 74 height 15
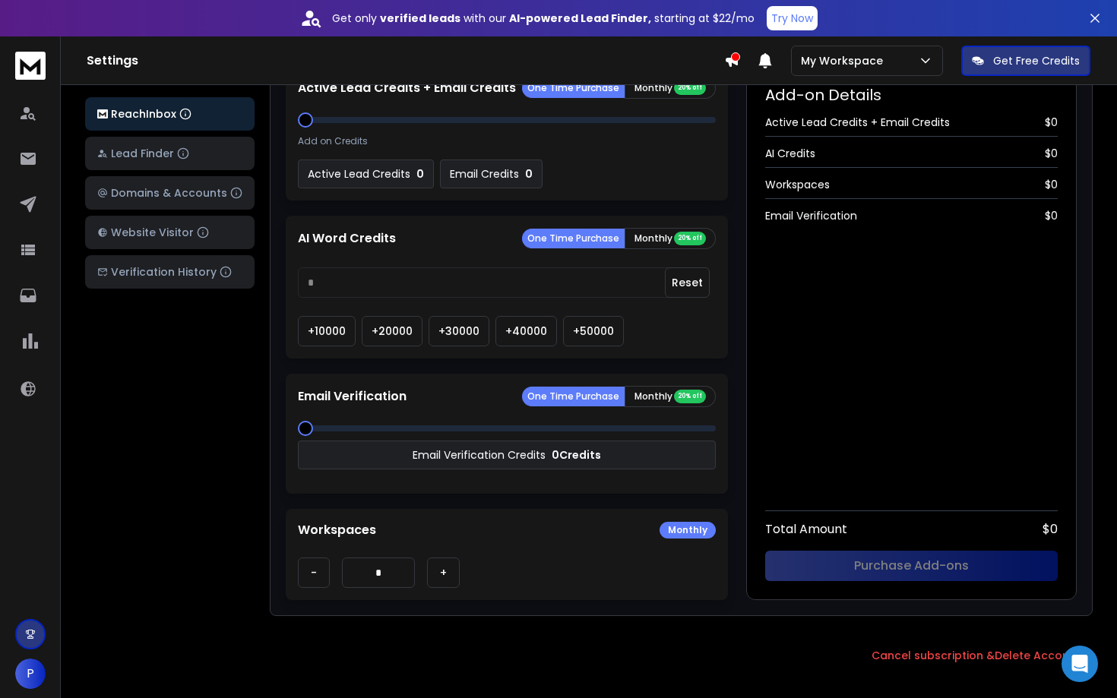
scroll to position [312, 0]
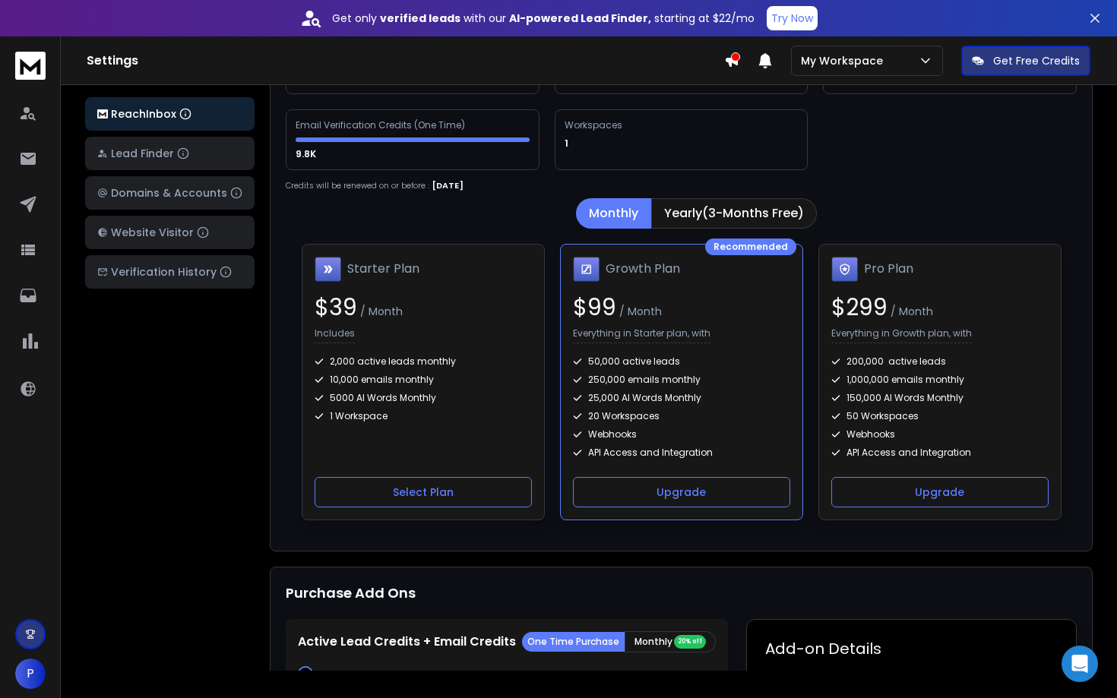
click at [141, 161] on button "Lead Finder" at bounding box center [169, 153] width 169 height 33
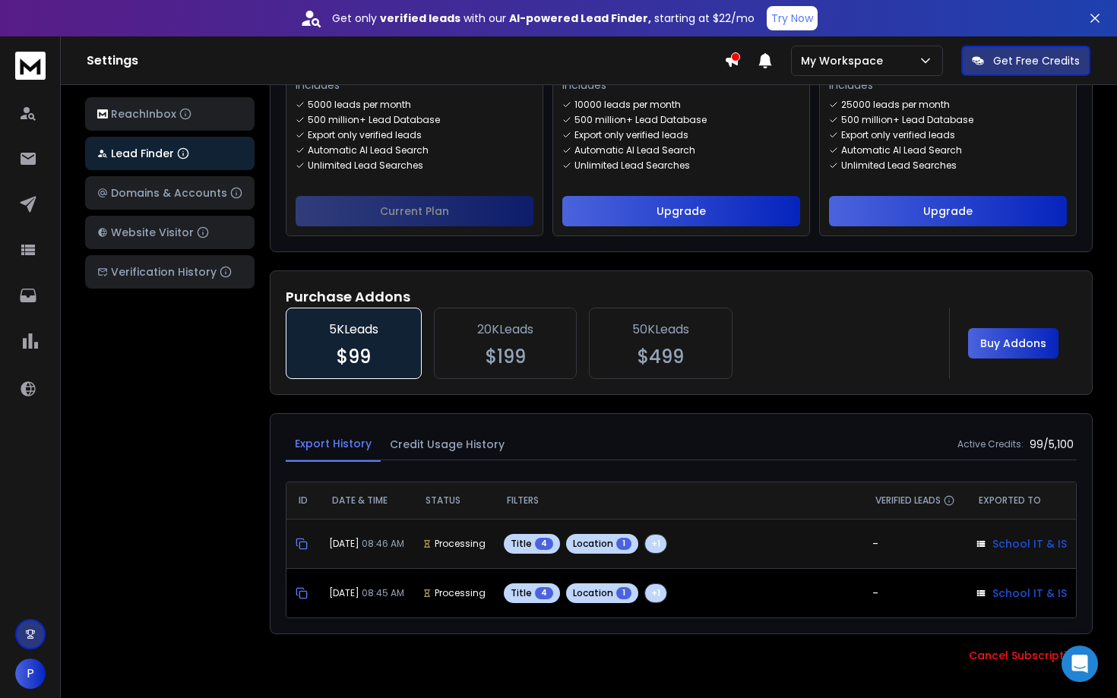
scroll to position [381, 0]
click at [1029, 523] on td "School IT & IS" at bounding box center [1020, 543] width 109 height 49
click at [1026, 552] on button "School IT & IS" at bounding box center [1020, 544] width 91 height 30
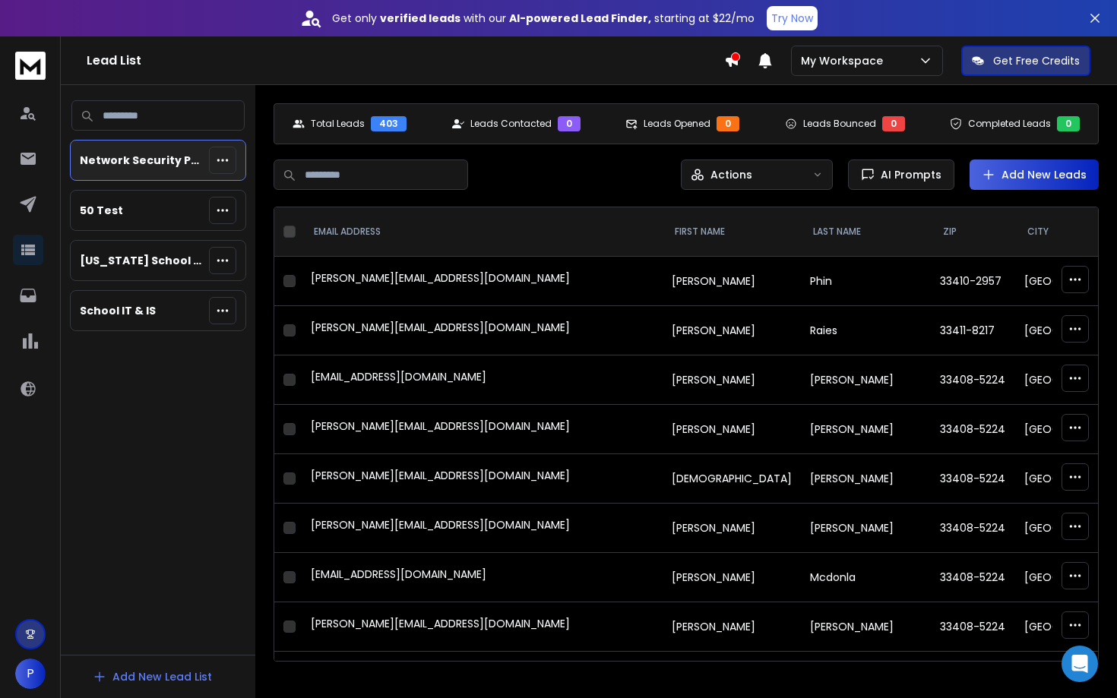
click at [149, 320] on div "School IT & IS" at bounding box center [158, 310] width 176 height 41
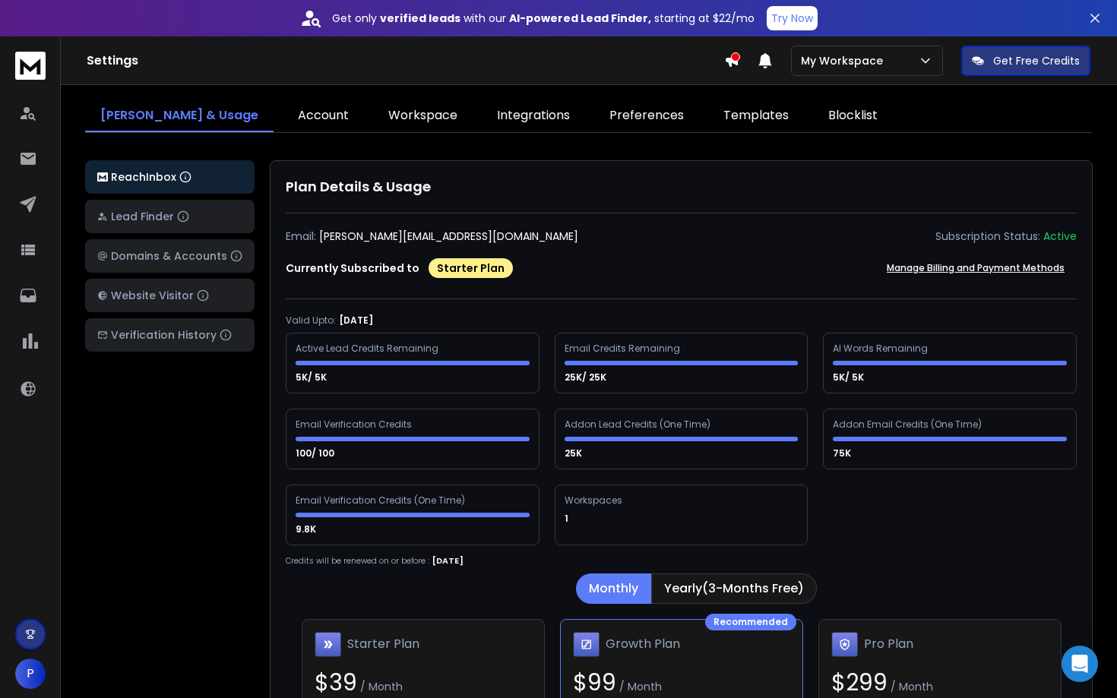
scroll to position [63, 0]
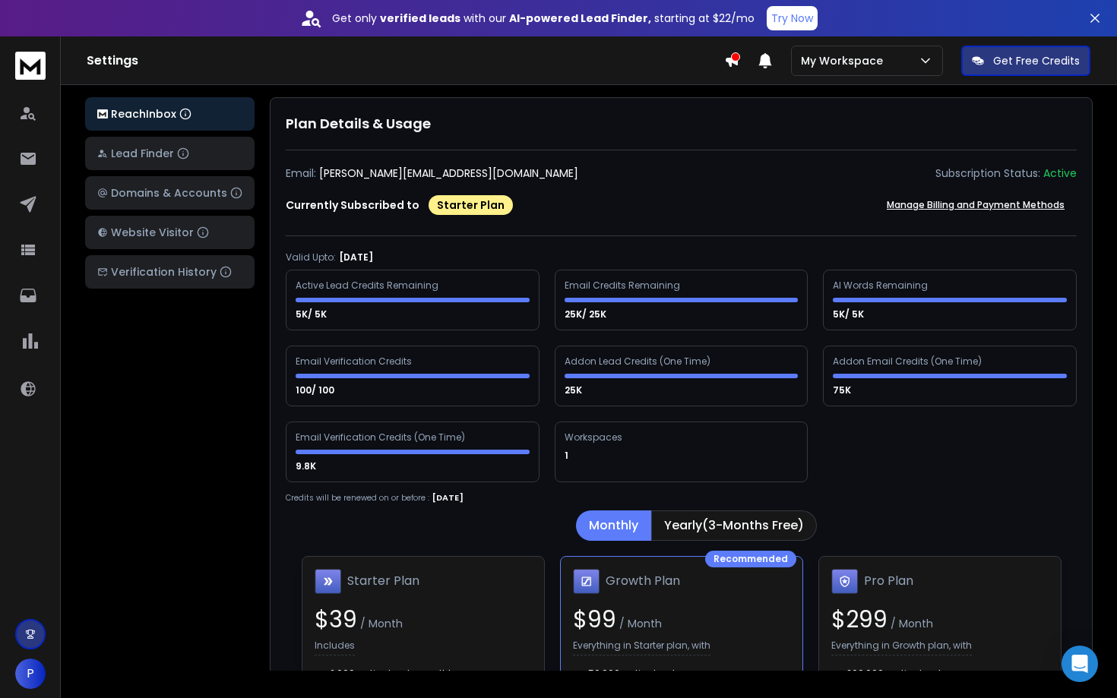
click at [122, 155] on button "Lead Finder" at bounding box center [169, 153] width 169 height 33
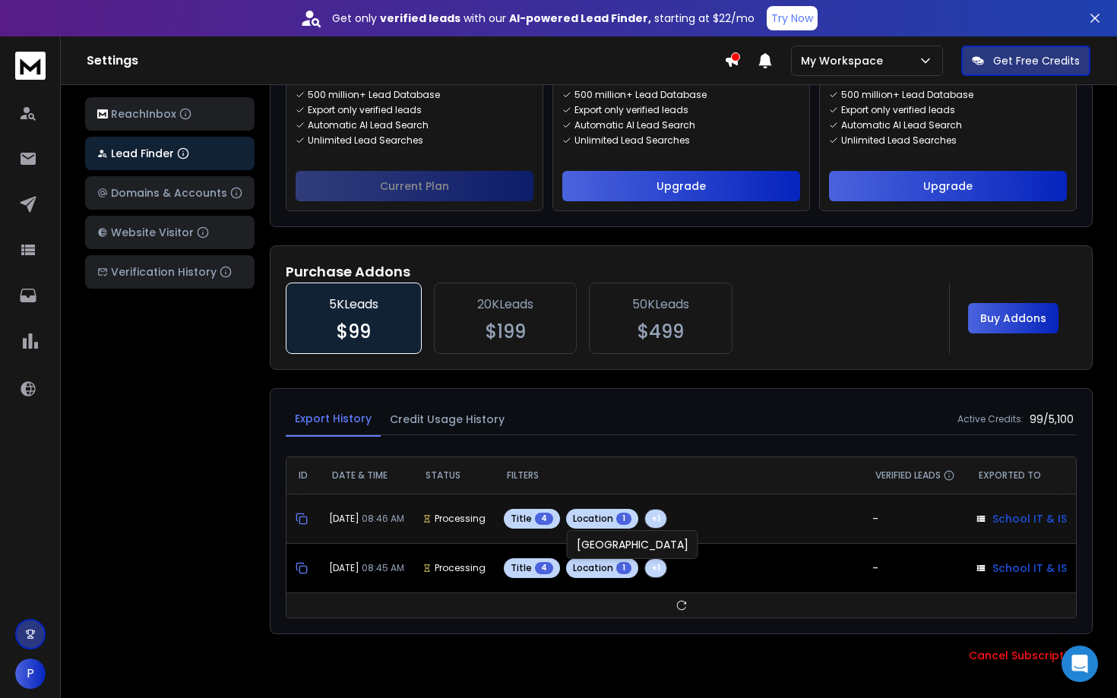
scroll to position [381, 0]
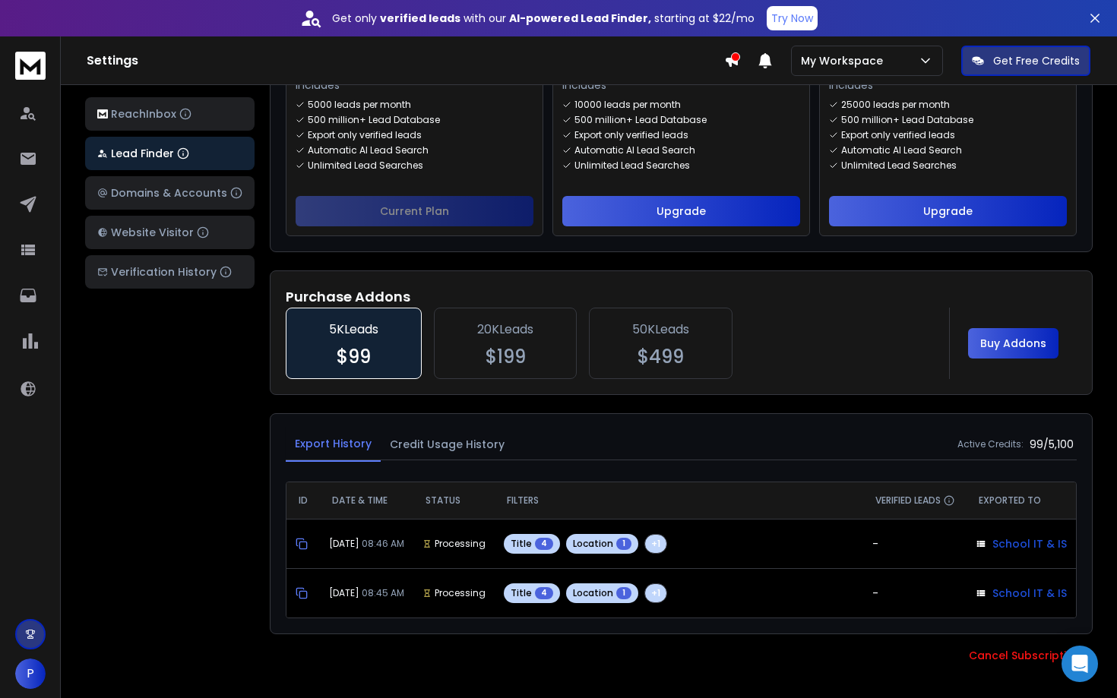
click at [175, 445] on div "ReachInbox Lead Finder Domains & Accounts Website Visitor Verification History …" at bounding box center [588, 376] width 1007 height 589
